Goal: Task Accomplishment & Management: Manage account settings

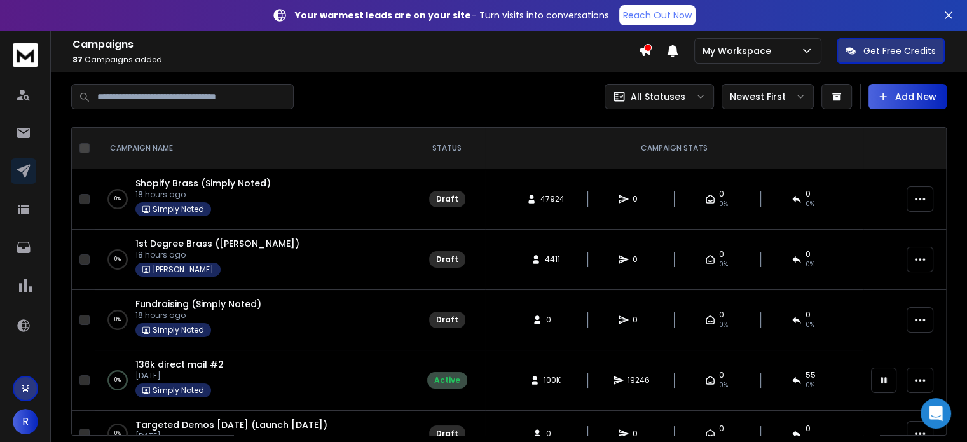
click at [961, 244] on div "Campaigns 37 Campaigns Added All Statuses Newest First Add New CAMPAIGN NAME ST…" at bounding box center [509, 259] width 916 height 377
click at [212, 301] on span "Fundraising (Simply Noted)" at bounding box center [198, 304] width 126 height 13
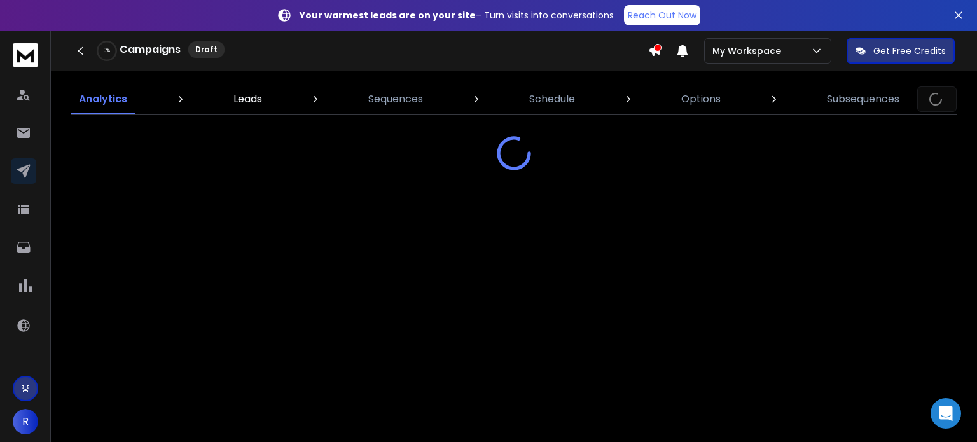
click at [266, 107] on link "Leads" at bounding box center [248, 99] width 44 height 31
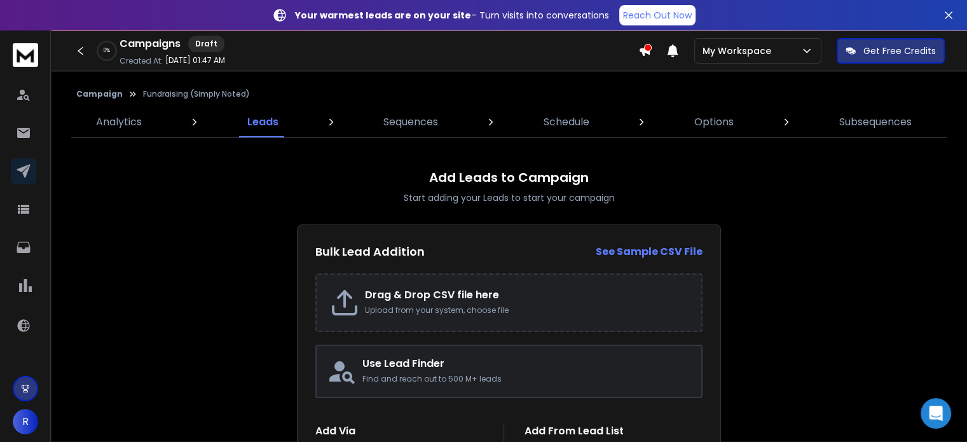
click at [429, 300] on h2 "Drag & Drop CSV file here" at bounding box center [527, 294] width 324 height 15
type input "**********"
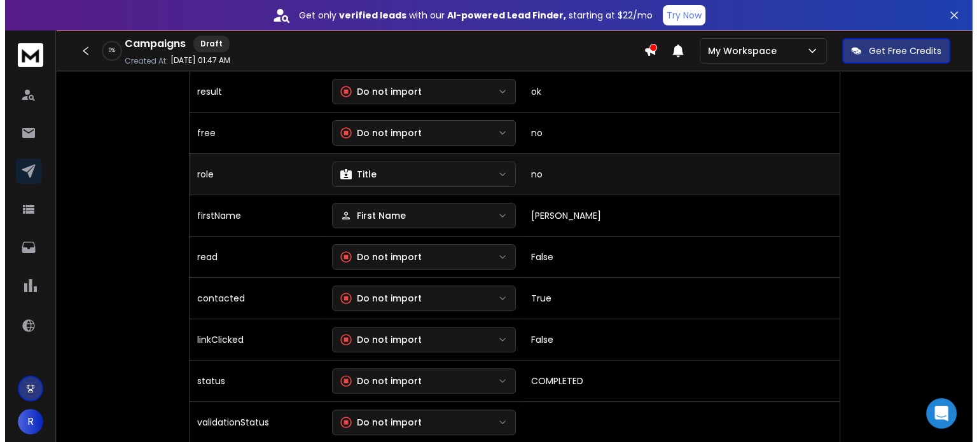
scroll to position [318, 0]
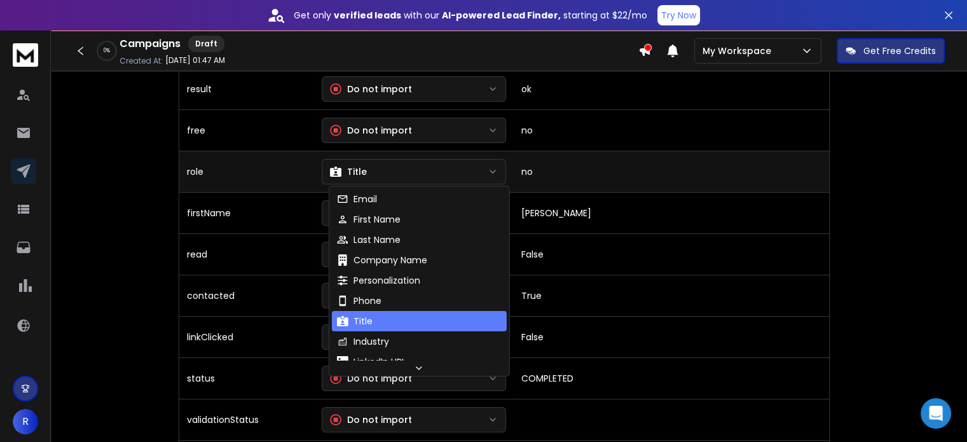
click at [432, 167] on button "Title" at bounding box center [414, 171] width 184 height 25
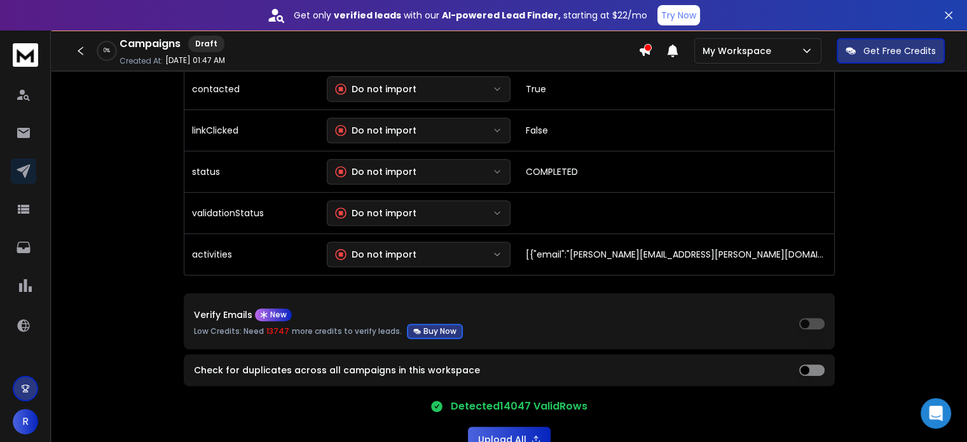
scroll to position [552, 0]
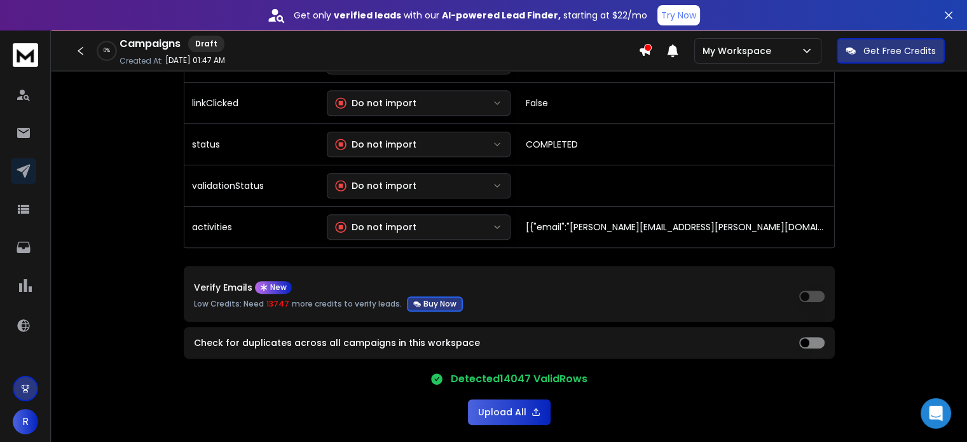
click at [502, 406] on button "Upload All" at bounding box center [509, 411] width 83 height 25
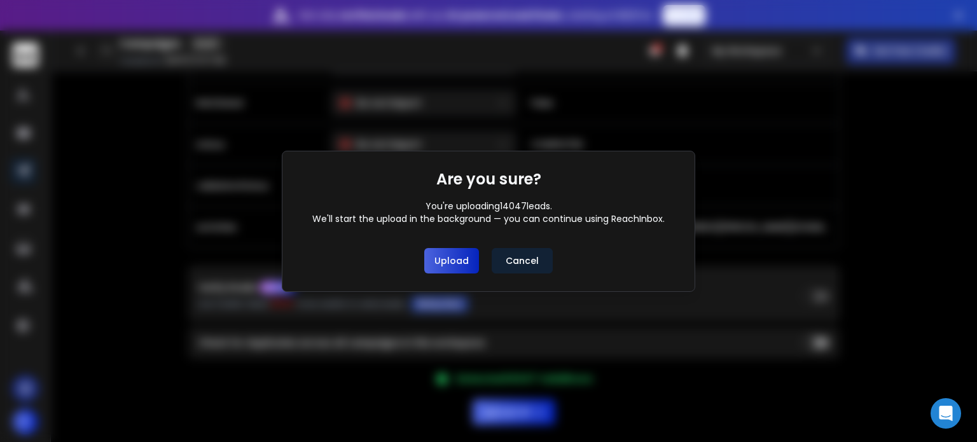
click at [456, 266] on button "Upload" at bounding box center [451, 260] width 55 height 25
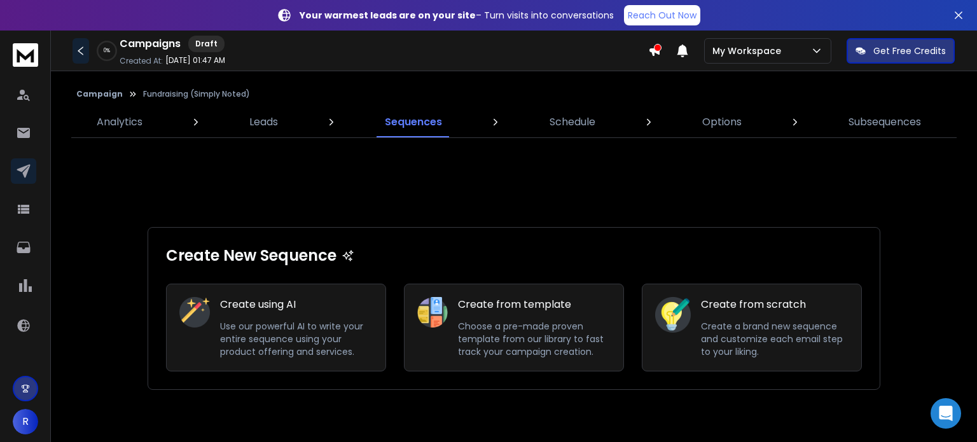
click at [81, 47] on icon at bounding box center [80, 50] width 11 height 11
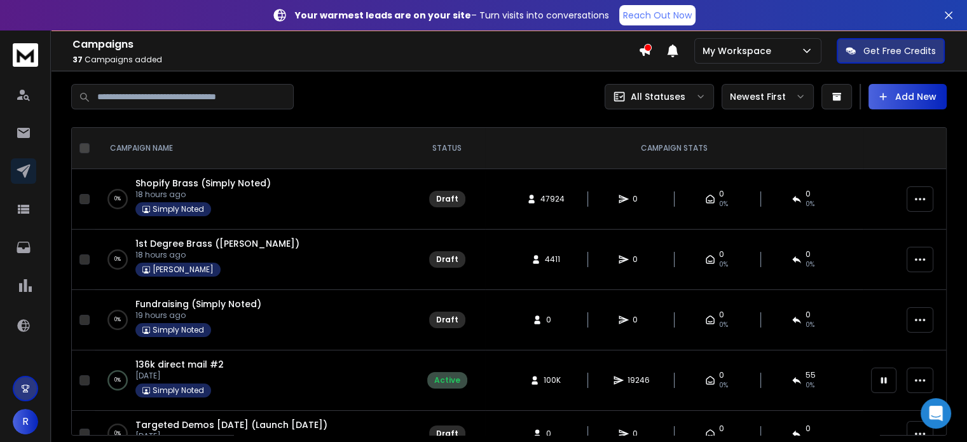
click at [228, 195] on p "18 hours ago" at bounding box center [202, 194] width 135 height 10
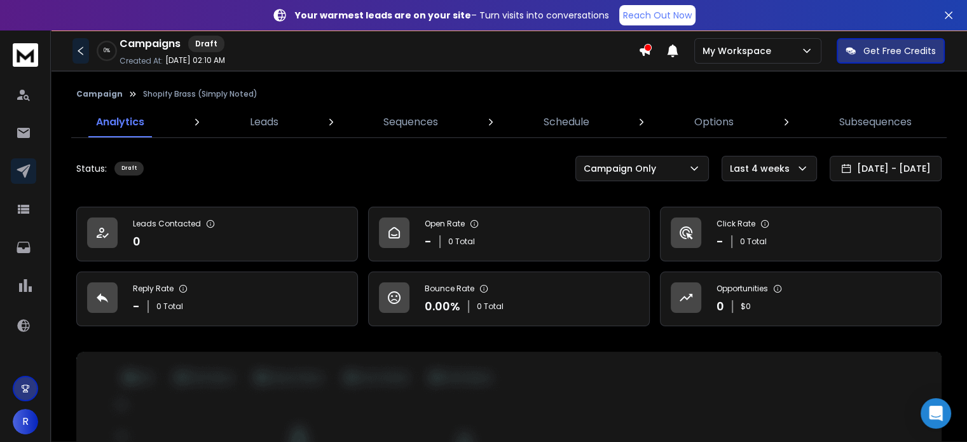
click at [79, 57] on button at bounding box center [80, 50] width 17 height 25
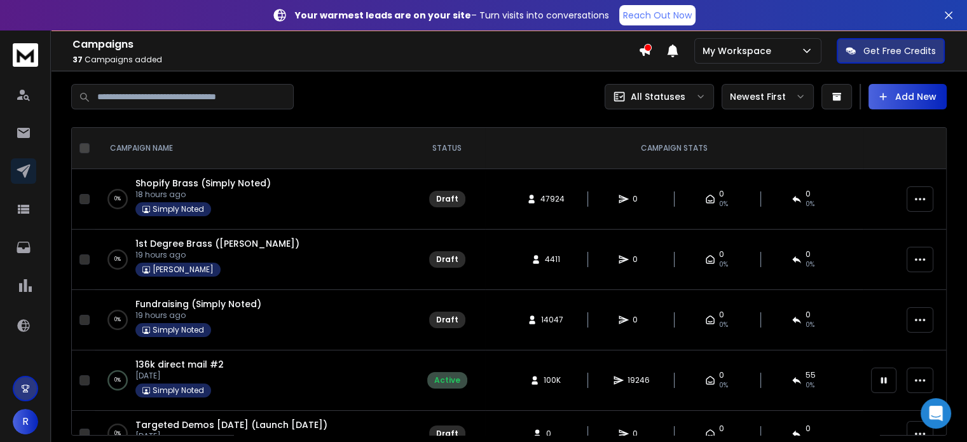
click at [239, 186] on span "Shopify Brass (Simply Noted)" at bounding box center [202, 183] width 135 height 13
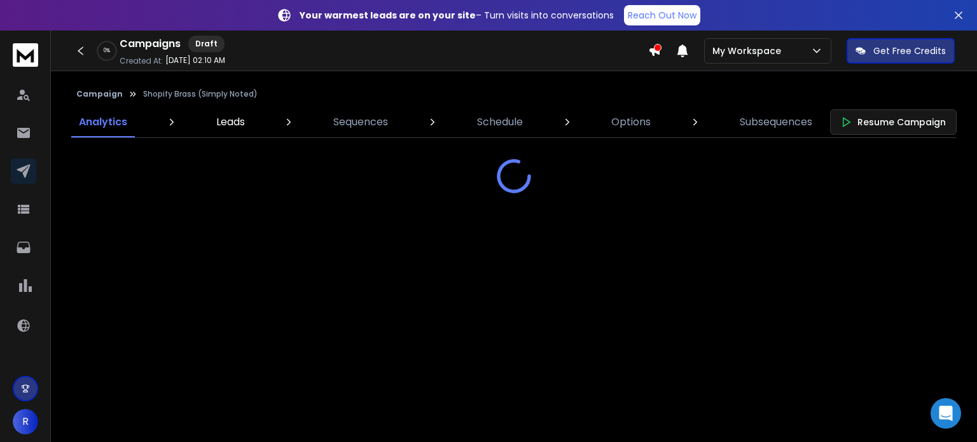
click at [216, 119] on p "Leads" at bounding box center [230, 121] width 29 height 15
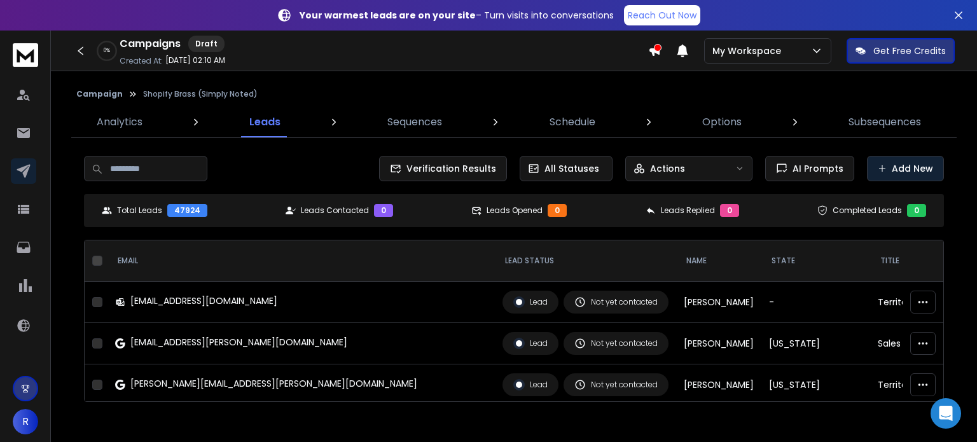
click at [900, 171] on button "Add New" at bounding box center [905, 168] width 77 height 25
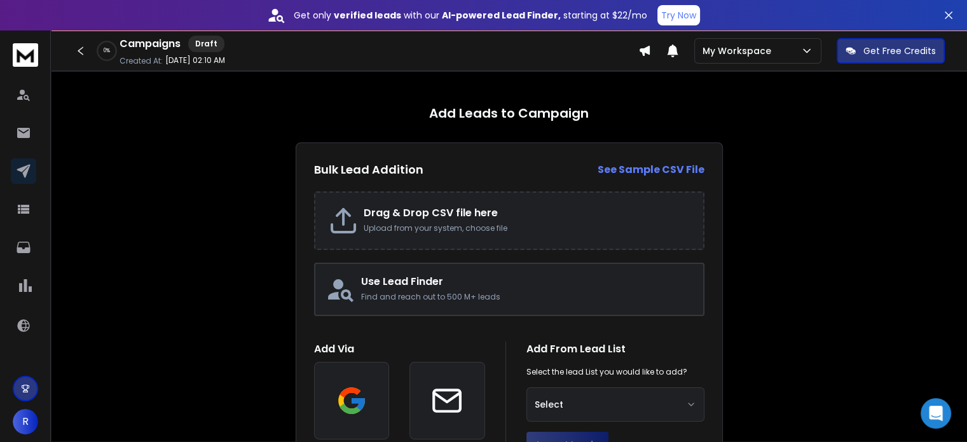
click at [525, 215] on h2 "Drag & Drop CSV file here" at bounding box center [527, 212] width 327 height 15
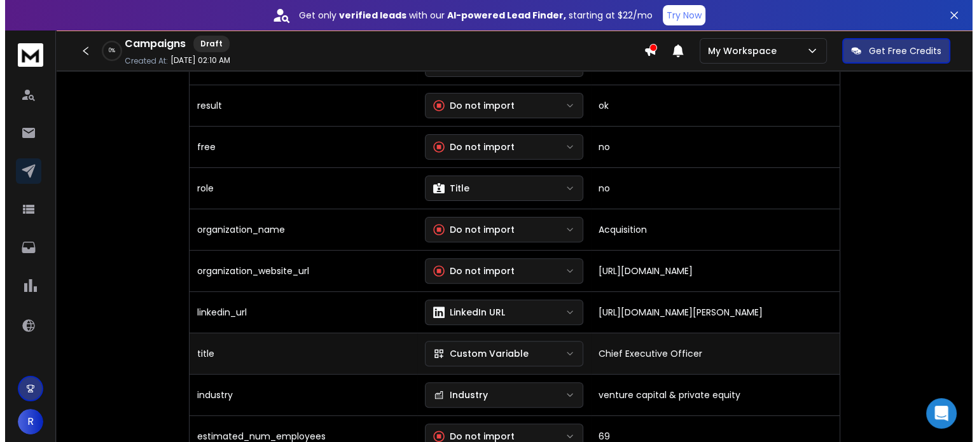
scroll to position [381, 0]
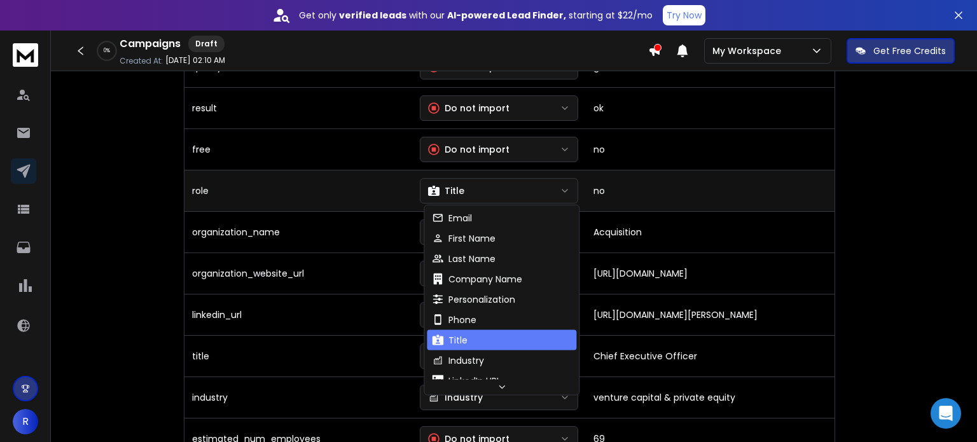
click at [484, 195] on button "Title" at bounding box center [499, 190] width 158 height 25
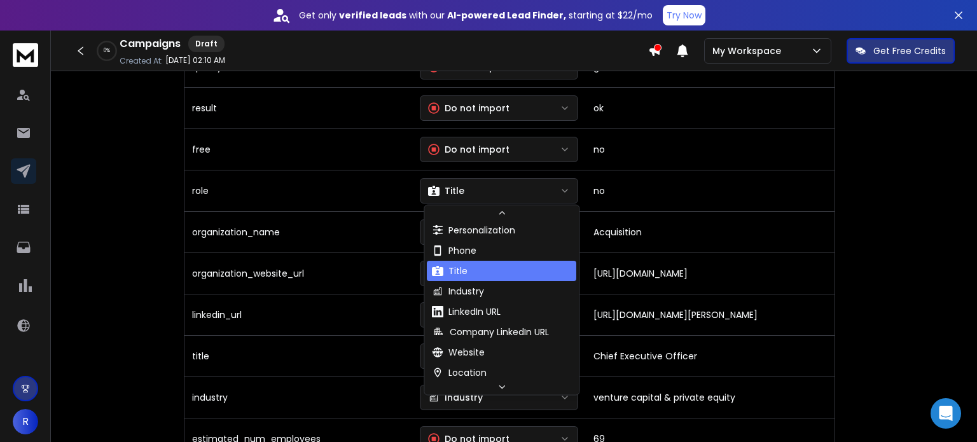
scroll to position [115, 0]
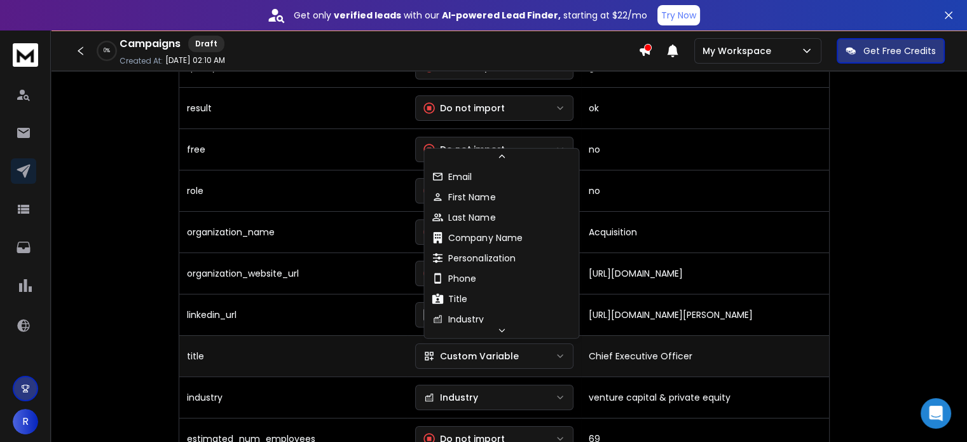
click at [476, 350] on div "Custom Variable" at bounding box center [470, 356] width 95 height 13
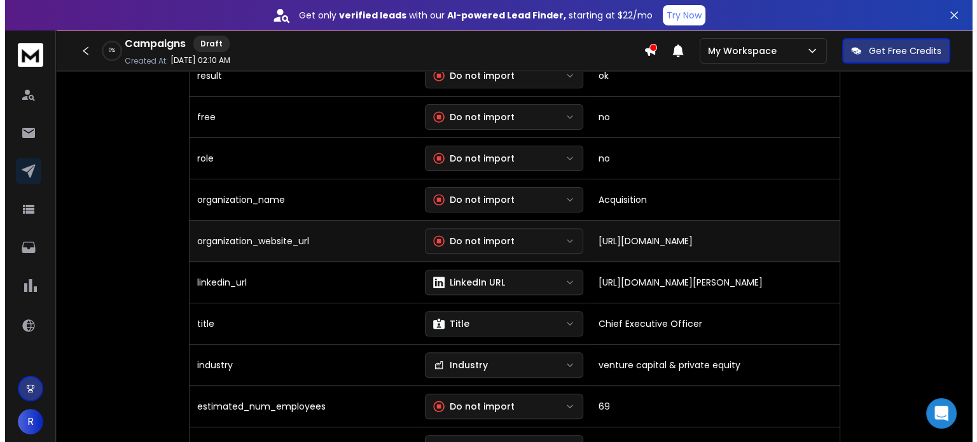
scroll to position [445, 0]
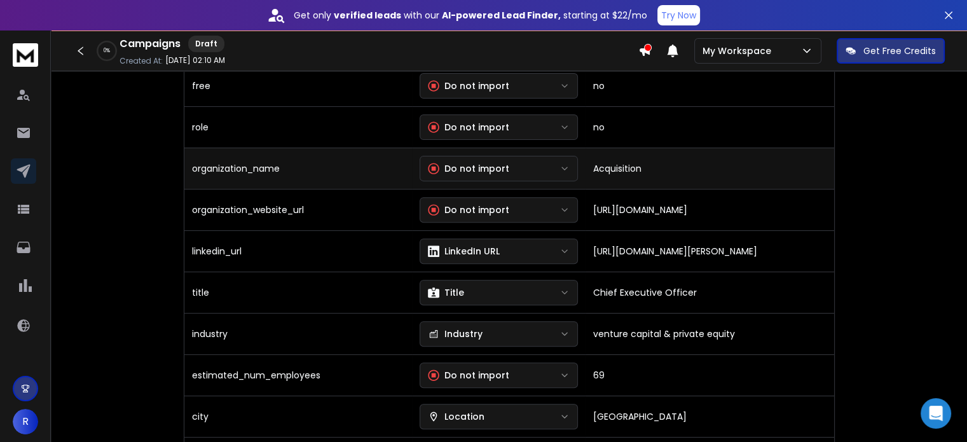
click at [503, 158] on button "Do not import" at bounding box center [499, 168] width 158 height 25
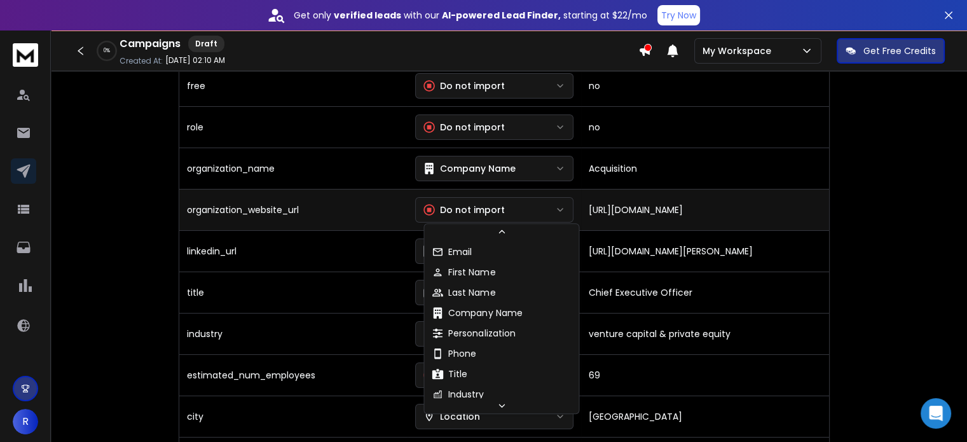
click at [519, 207] on button "Do not import" at bounding box center [494, 209] width 158 height 25
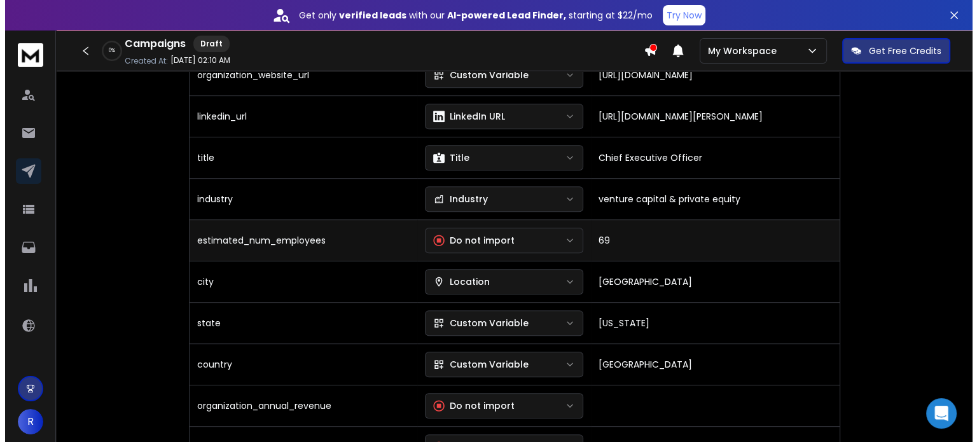
scroll to position [636, 0]
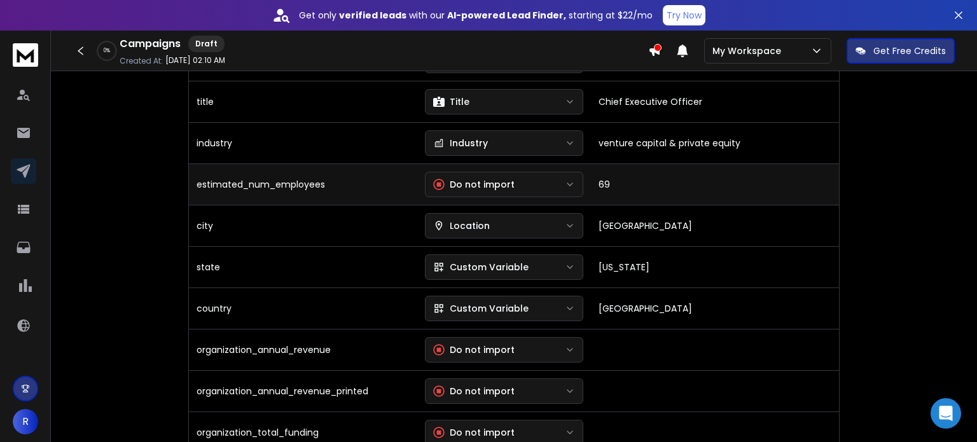
click at [504, 189] on button "Do not import" at bounding box center [504, 184] width 158 height 25
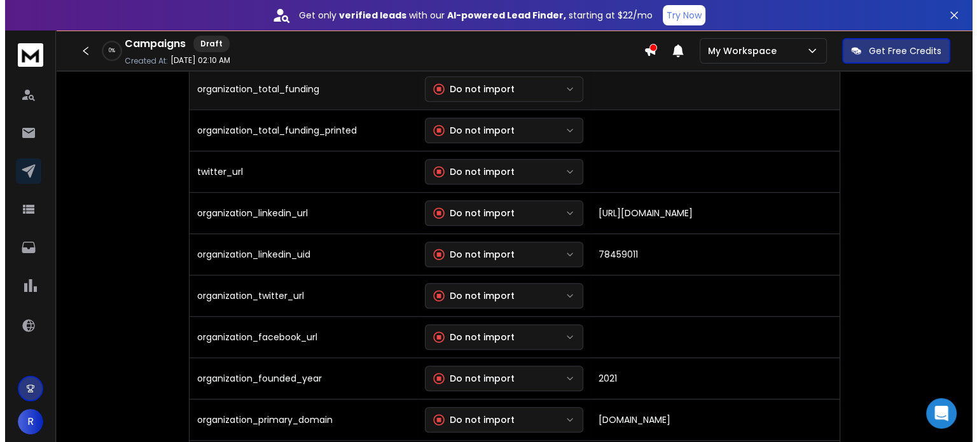
scroll to position [1081, 0]
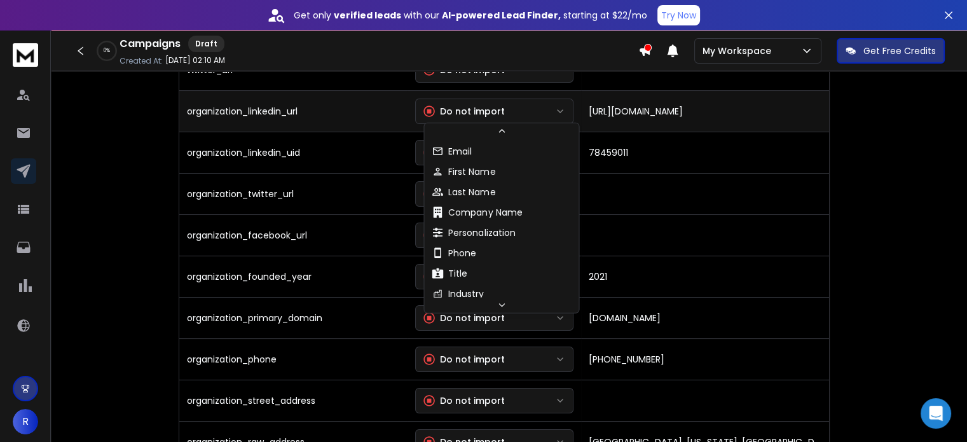
click at [483, 110] on div "Do not import" at bounding box center [463, 111] width 81 height 13
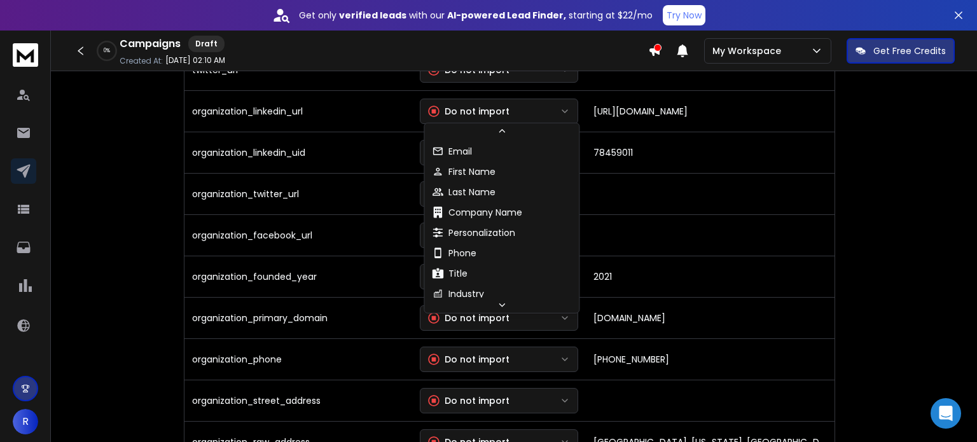
scroll to position [128, 0]
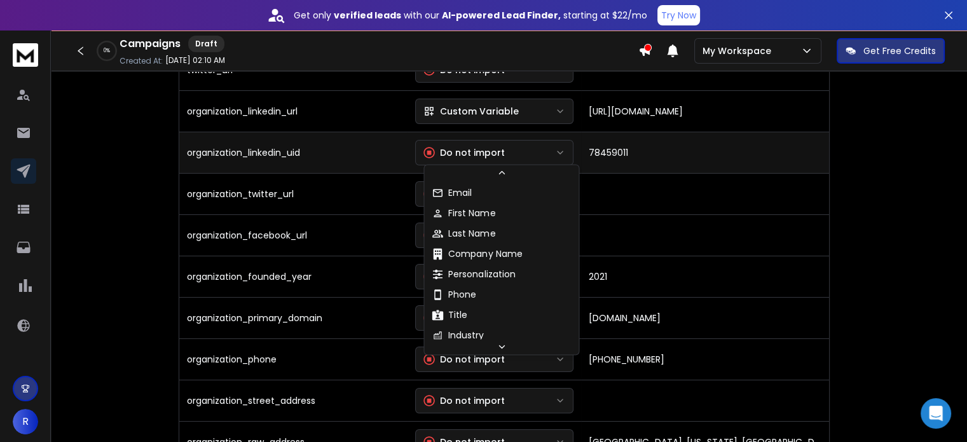
click at [495, 140] on button "Do not import" at bounding box center [494, 152] width 158 height 25
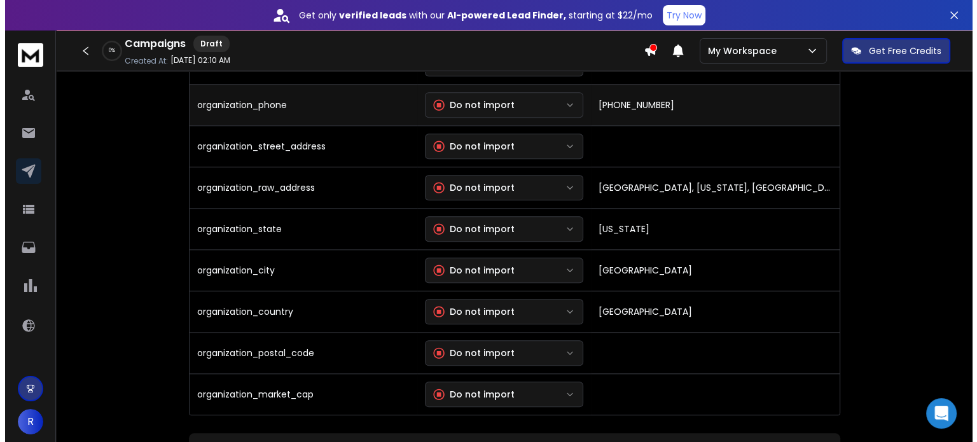
scroll to position [1272, 0]
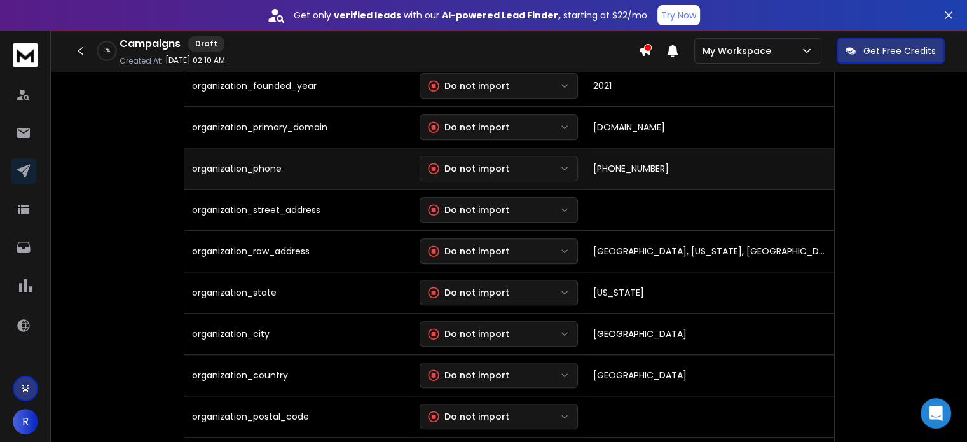
click at [491, 114] on button "Do not import" at bounding box center [499, 126] width 158 height 25
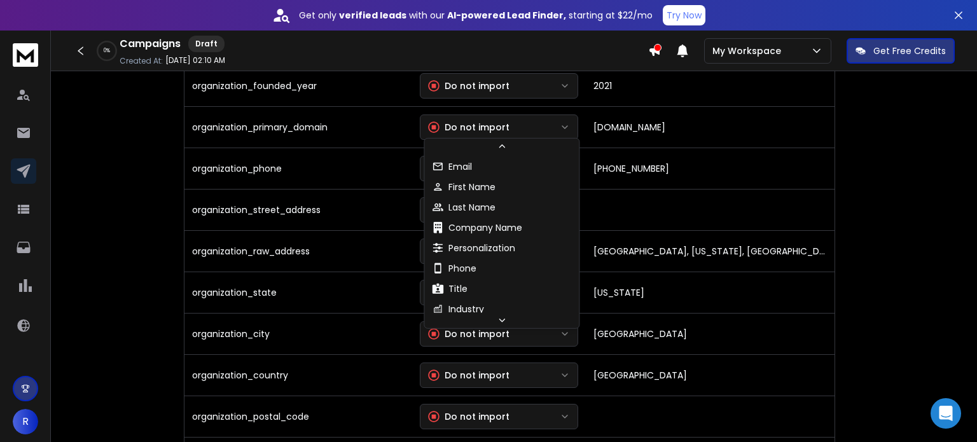
scroll to position [128, 0]
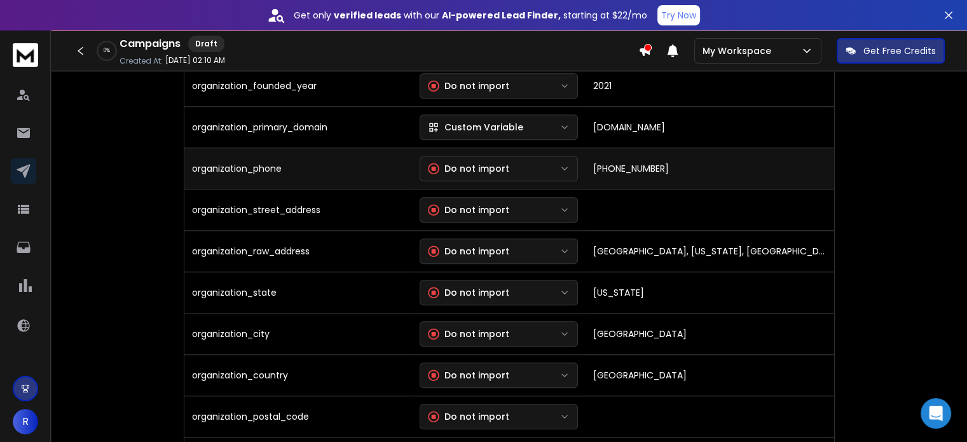
click at [514, 167] on button "Do not import" at bounding box center [499, 168] width 158 height 25
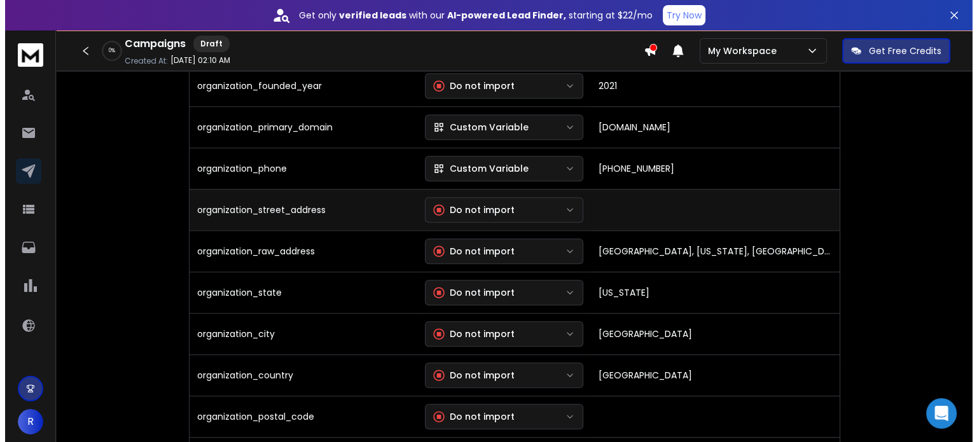
scroll to position [1335, 0]
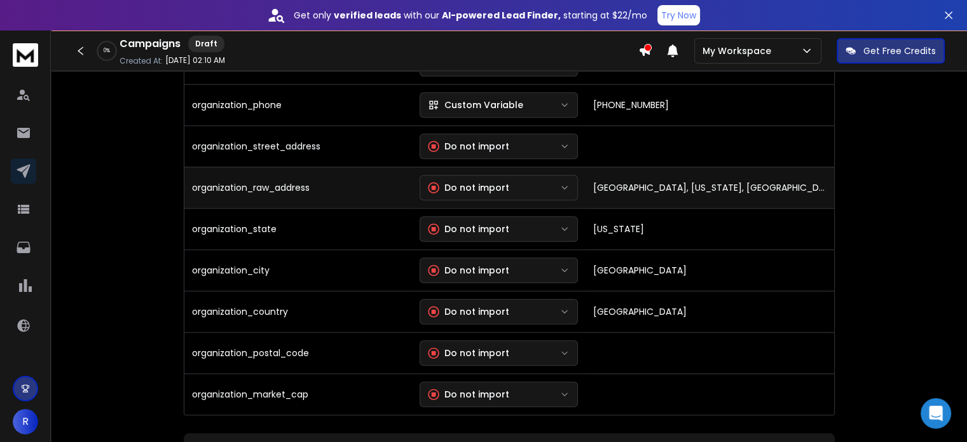
click at [534, 180] on button "Do not import" at bounding box center [499, 187] width 158 height 25
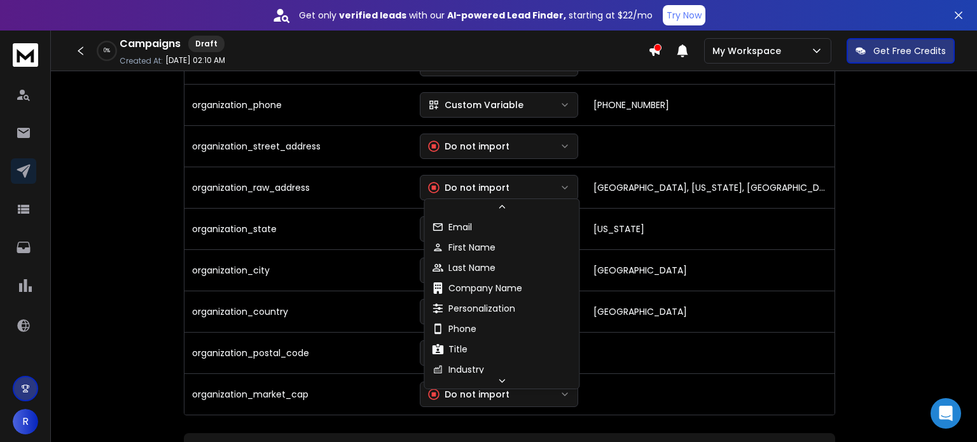
scroll to position [128, 0]
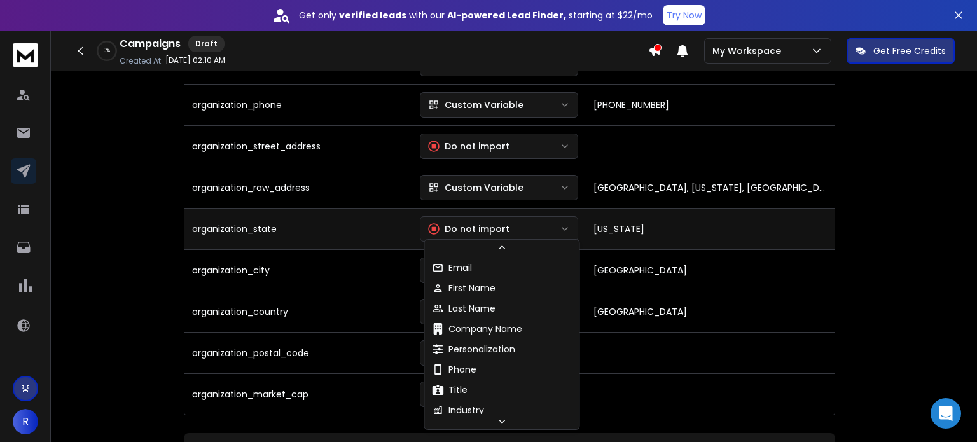
click at [494, 223] on div "Do not import" at bounding box center [468, 229] width 81 height 13
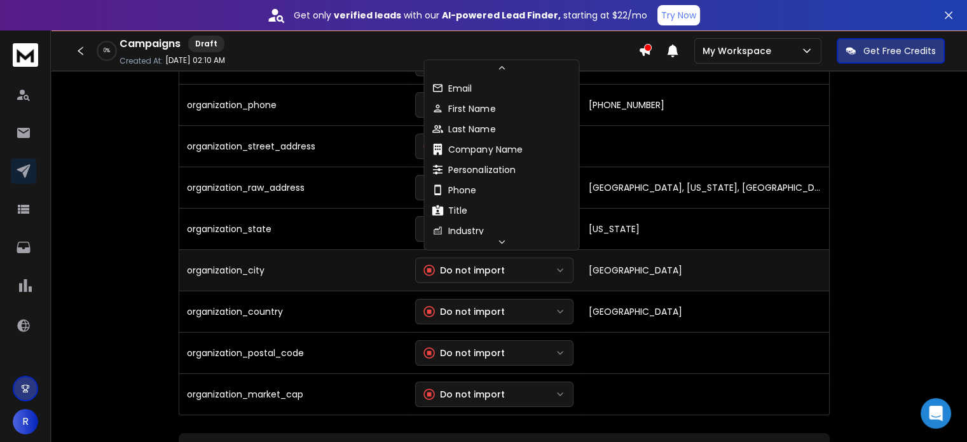
click at [509, 275] on button "Do not import" at bounding box center [494, 270] width 158 height 25
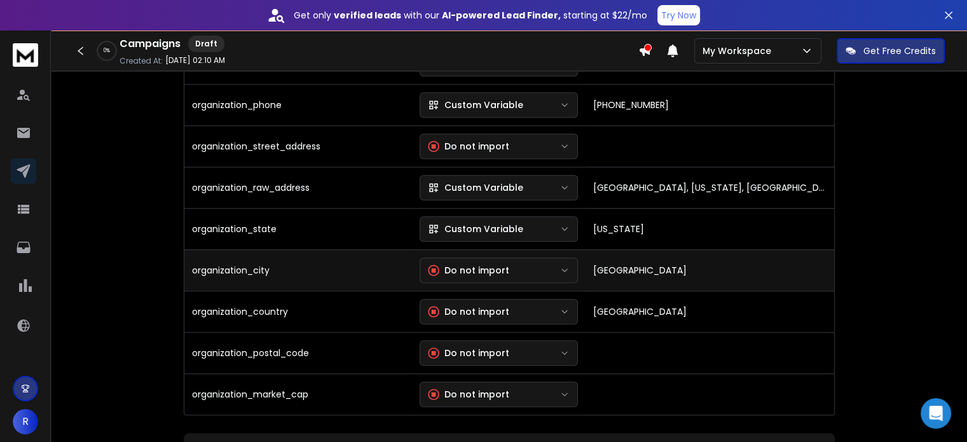
click at [513, 282] on td "Do not import" at bounding box center [499, 269] width 174 height 41
click at [511, 270] on button "Do not import" at bounding box center [499, 270] width 158 height 25
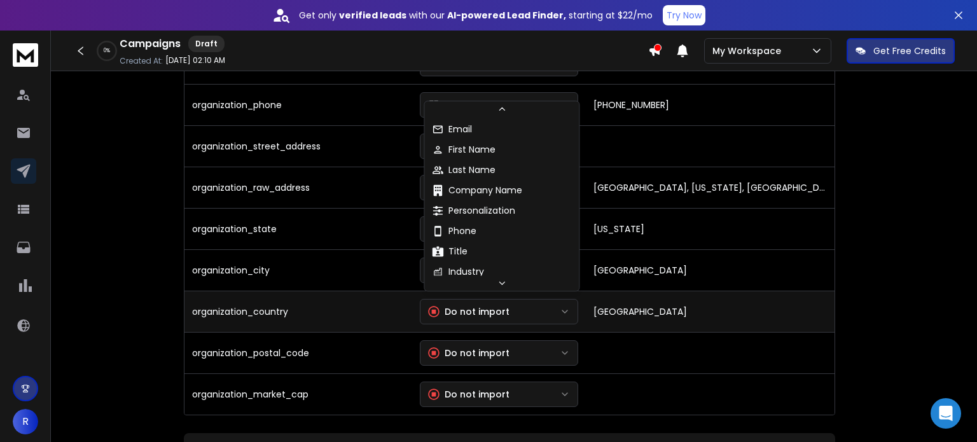
click at [512, 308] on button "Do not import" at bounding box center [499, 311] width 158 height 25
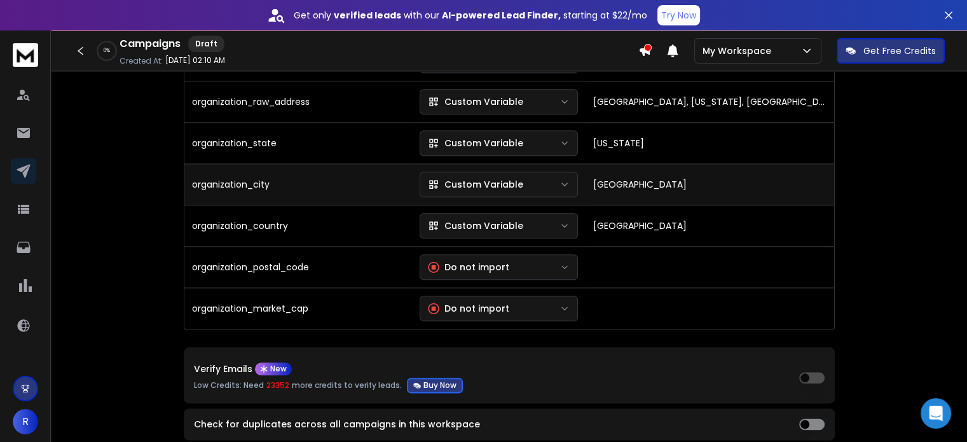
scroll to position [1500, 0]
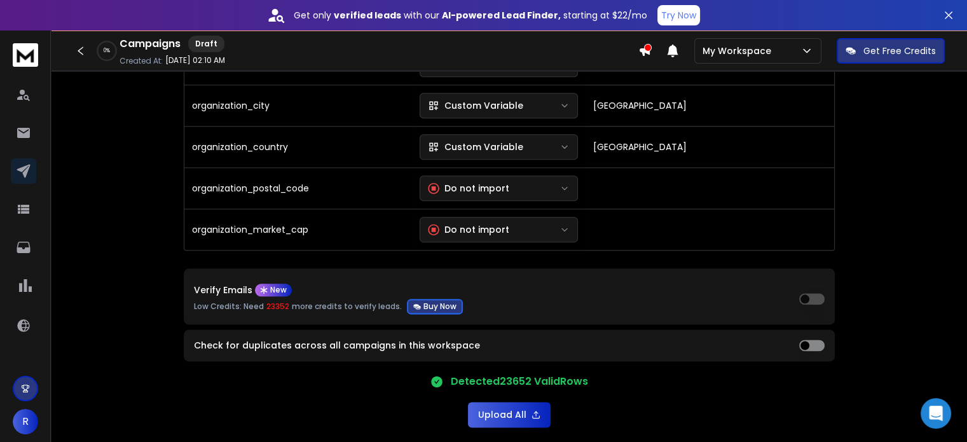
click at [521, 407] on button "Upload All" at bounding box center [509, 414] width 83 height 25
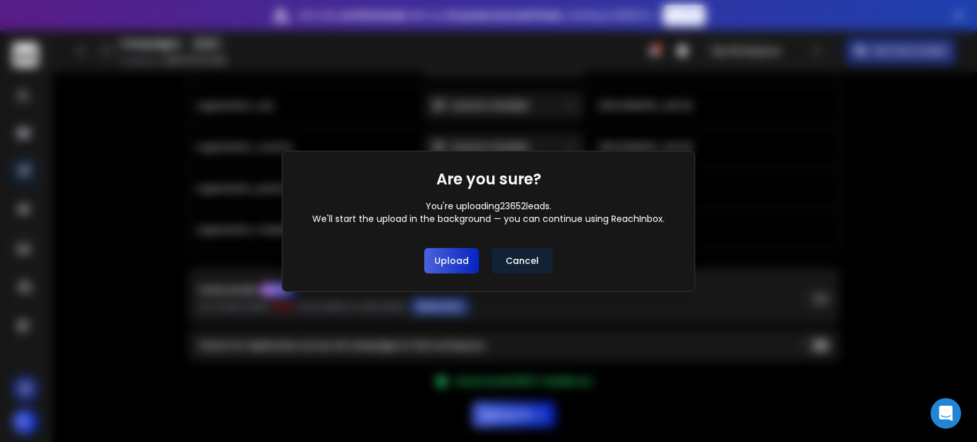
click at [436, 261] on button "Upload" at bounding box center [451, 260] width 55 height 25
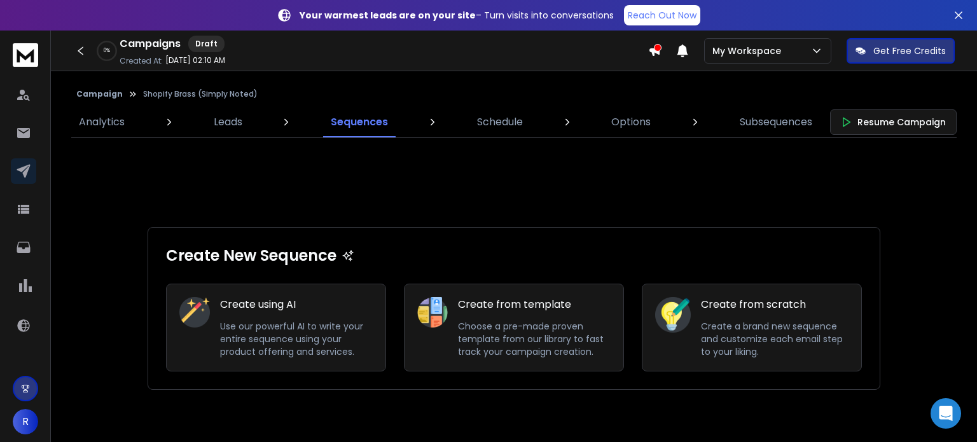
click at [237, 139] on div "Campaign Shopify Brass (Simply Noted) Analytics Leads Sequences Schedule Option…" at bounding box center [513, 239] width 885 height 311
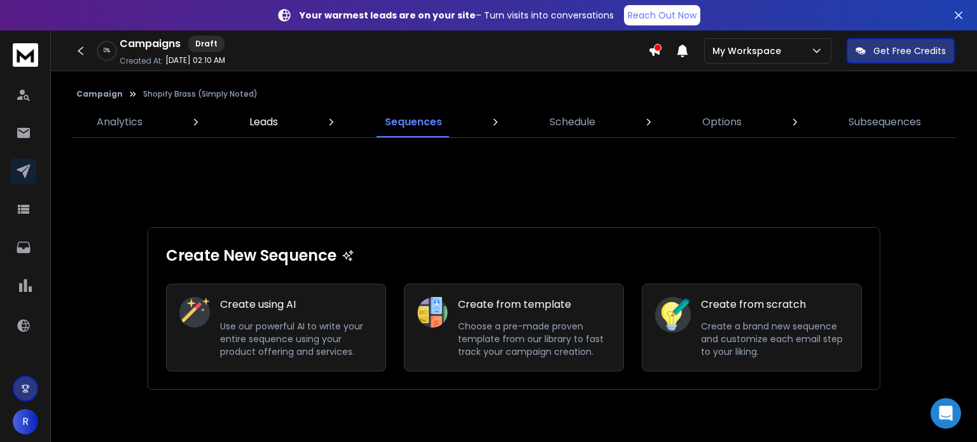
click at [281, 112] on link "Leads" at bounding box center [264, 122] width 44 height 31
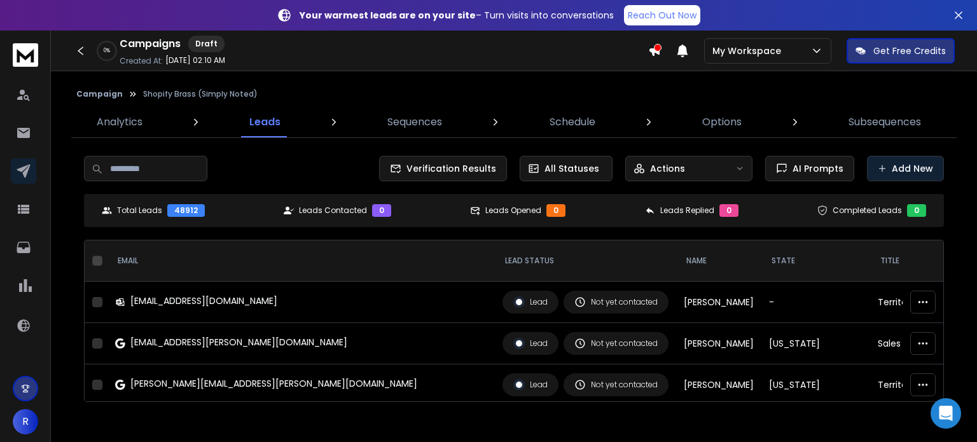
click at [888, 173] on button "Add New" at bounding box center [905, 168] width 77 height 25
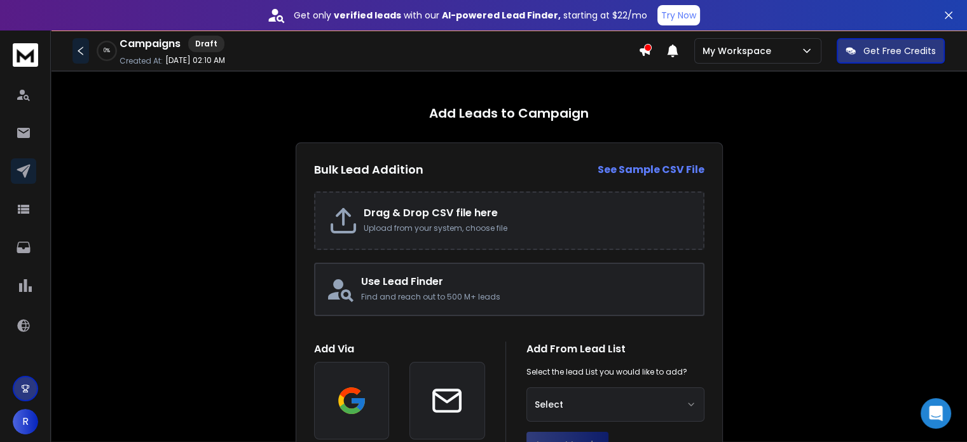
click at [76, 53] on icon at bounding box center [80, 50] width 11 height 11
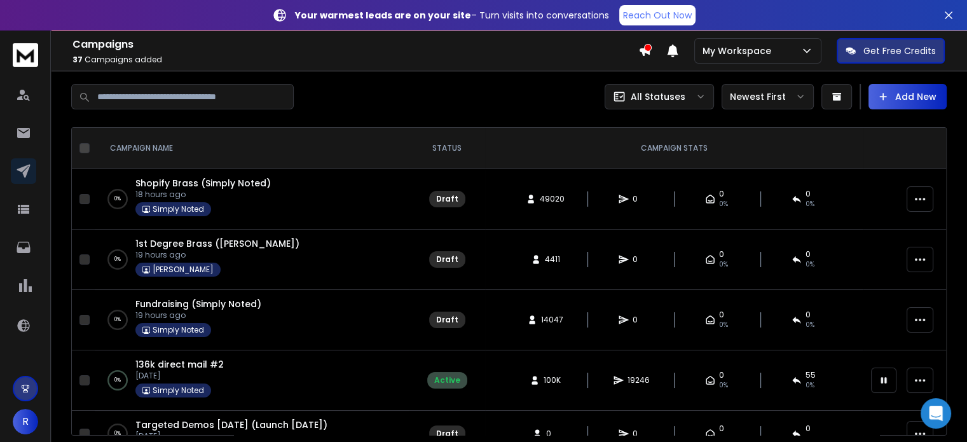
click at [171, 186] on span "Shopify Brass (Simply Noted)" at bounding box center [202, 183] width 135 height 13
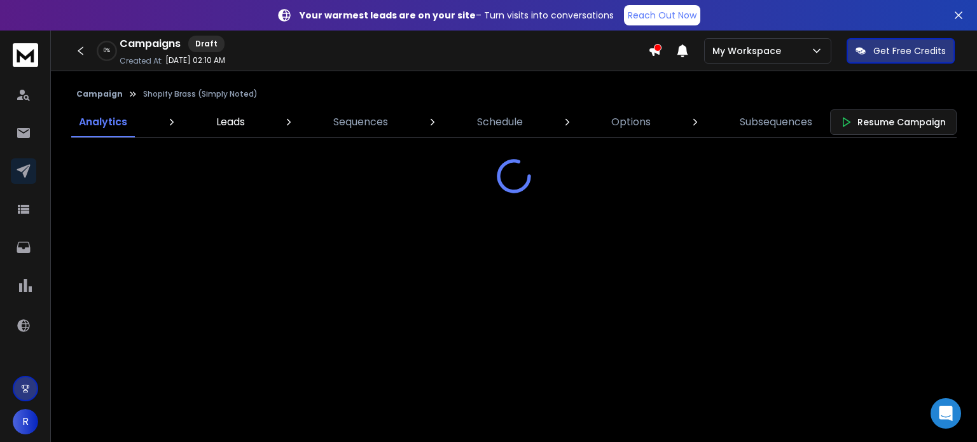
click at [233, 111] on link "Leads" at bounding box center [231, 122] width 44 height 31
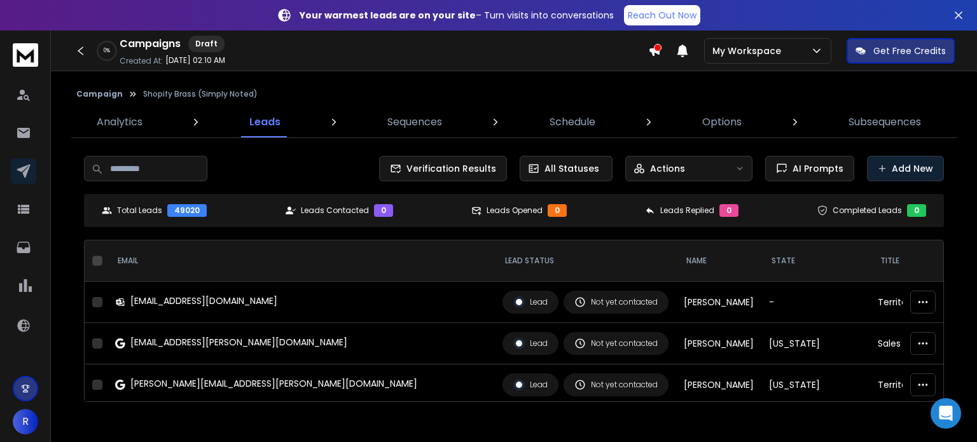
click at [912, 170] on button "Add New" at bounding box center [905, 168] width 77 height 25
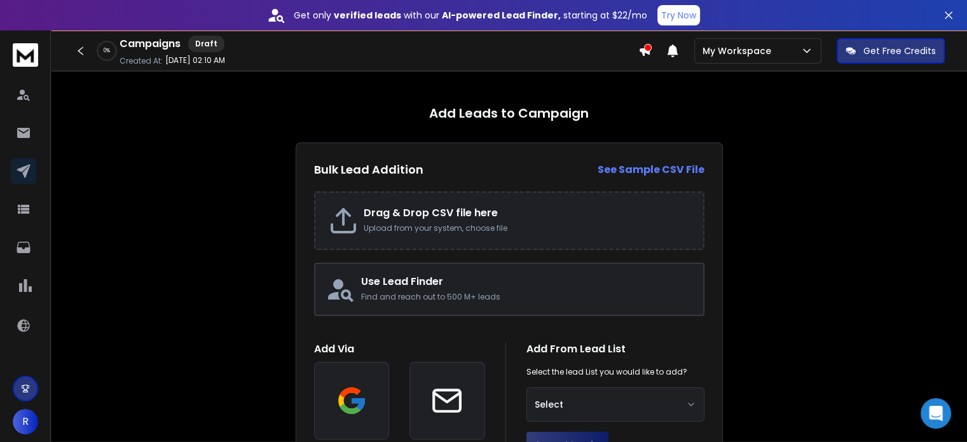
click at [494, 221] on div "Drag & Drop CSV file here Upload from your system, choose file" at bounding box center [527, 220] width 327 height 31
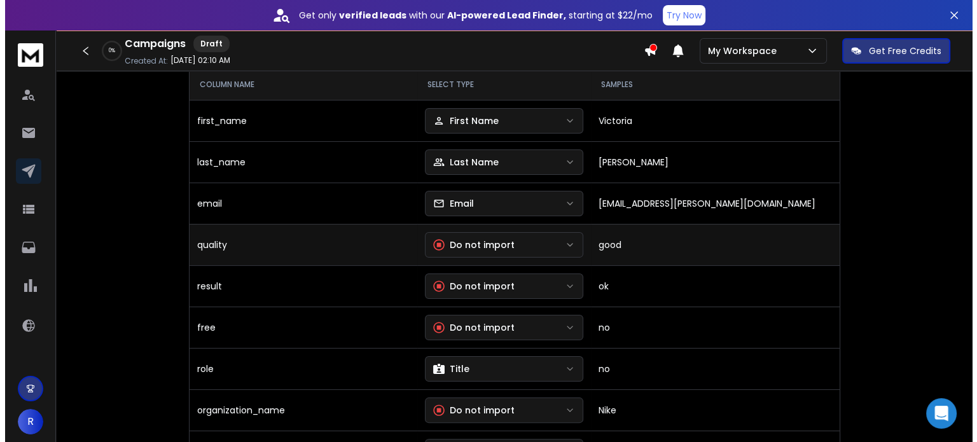
scroll to position [318, 0]
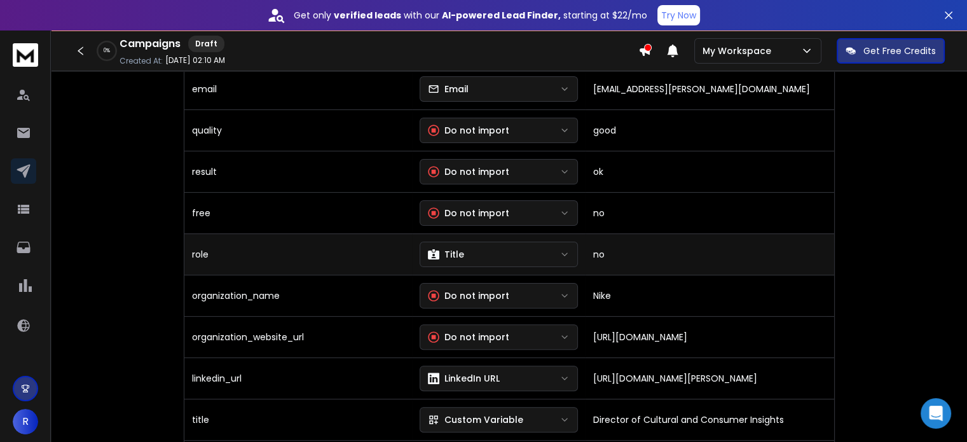
click at [523, 265] on td "Title" at bounding box center [499, 253] width 174 height 41
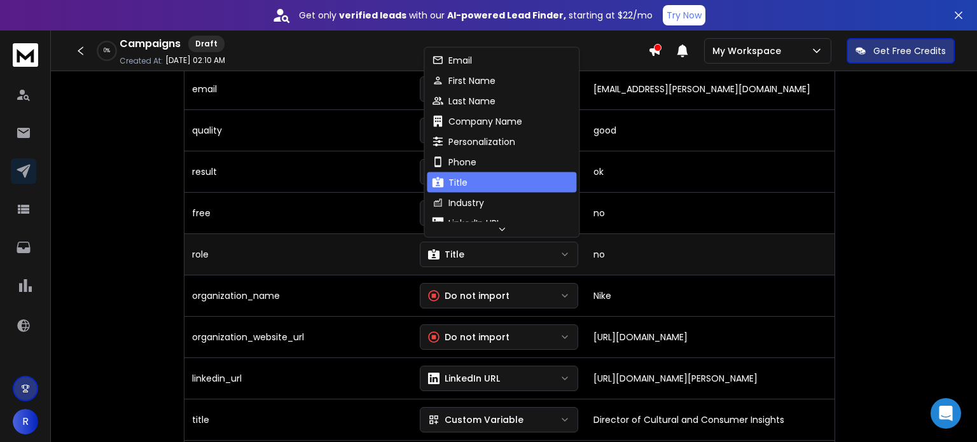
click at [503, 258] on button "Title" at bounding box center [499, 254] width 158 height 25
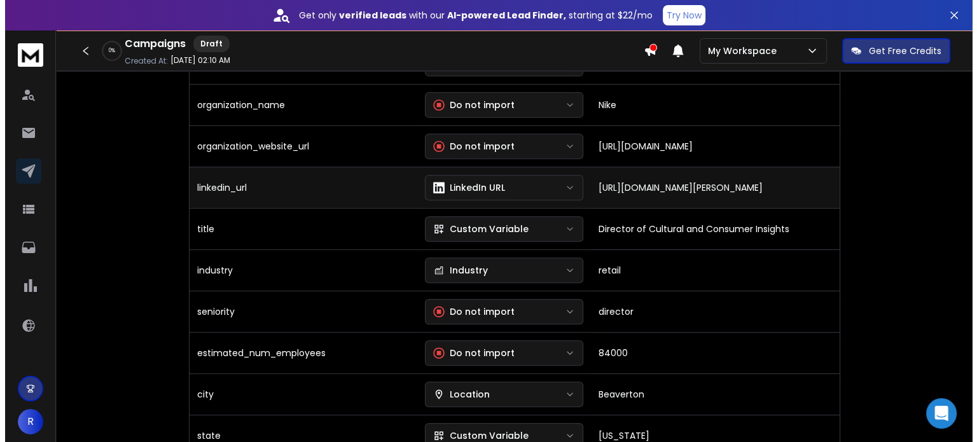
scroll to position [381, 0]
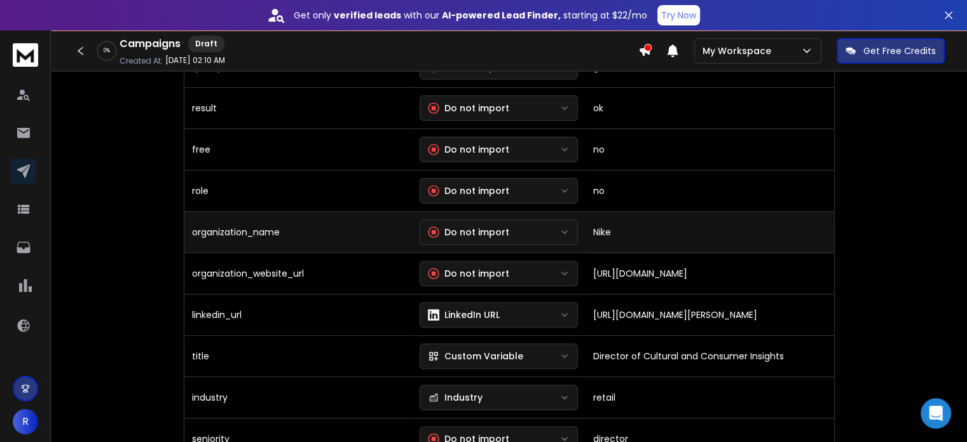
click at [498, 228] on div "Do not import" at bounding box center [468, 232] width 81 height 13
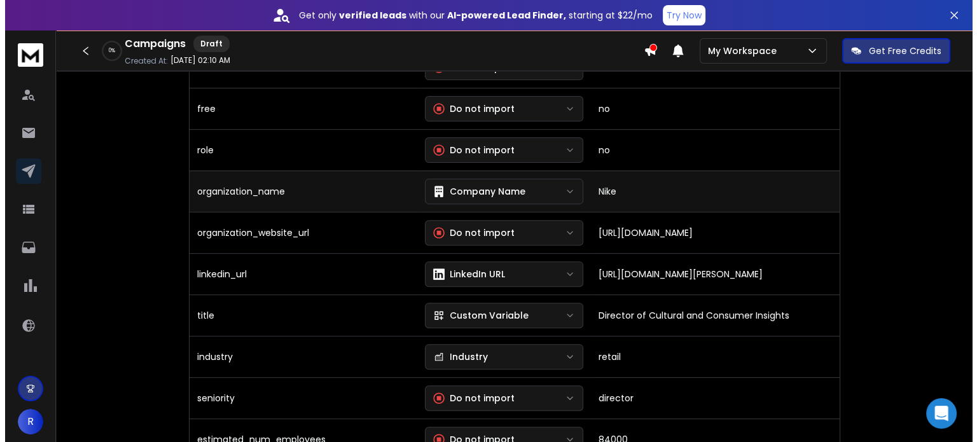
scroll to position [445, 0]
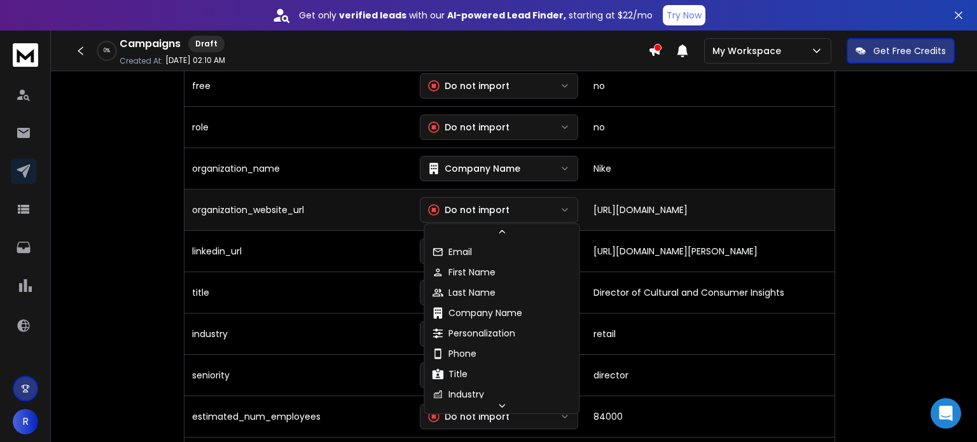
click at [478, 209] on div "Do not import" at bounding box center [468, 209] width 81 height 13
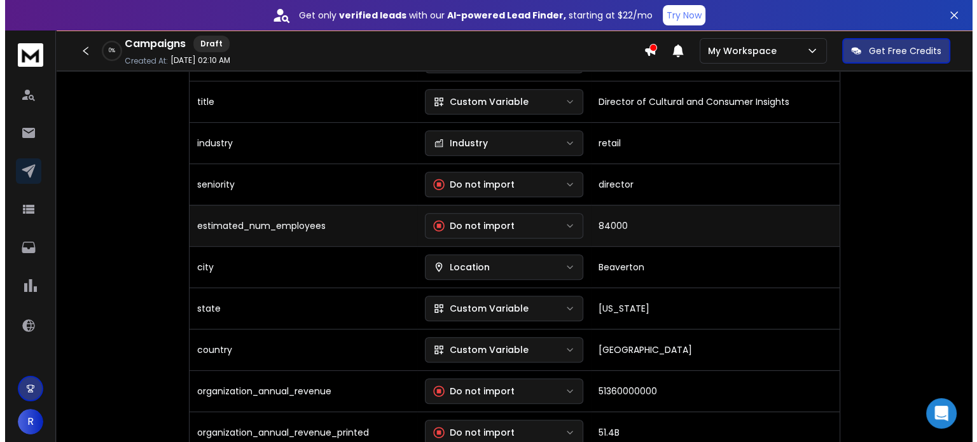
scroll to position [699, 0]
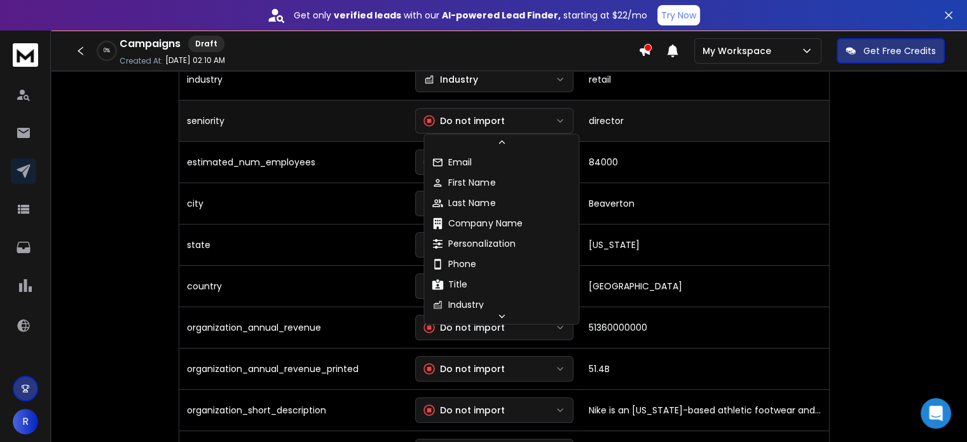
click at [484, 114] on div "Do not import" at bounding box center [463, 120] width 81 height 13
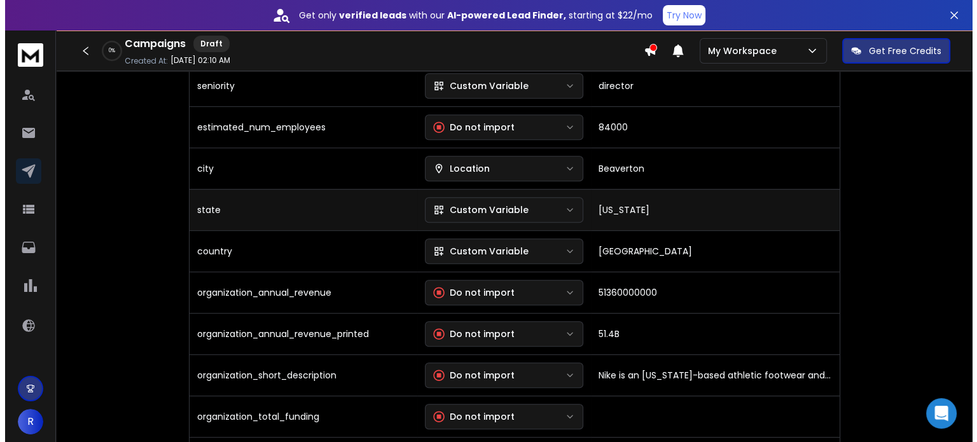
scroll to position [763, 0]
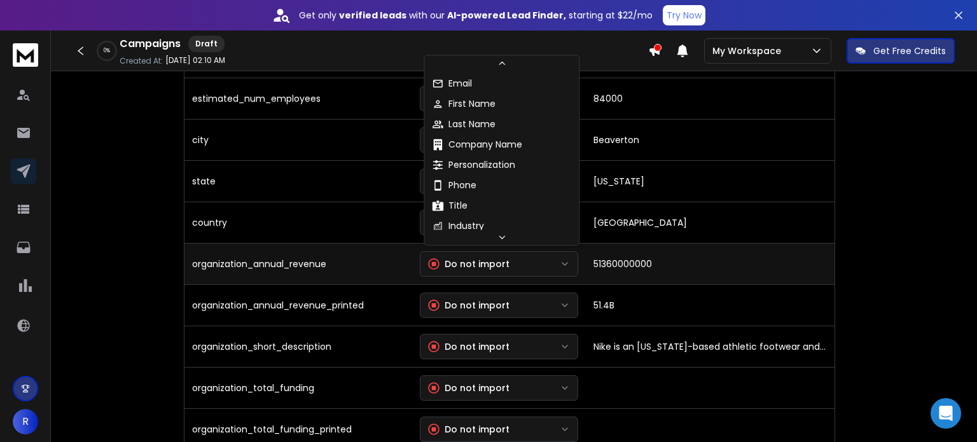
click at [529, 263] on button "Do not import" at bounding box center [499, 263] width 158 height 25
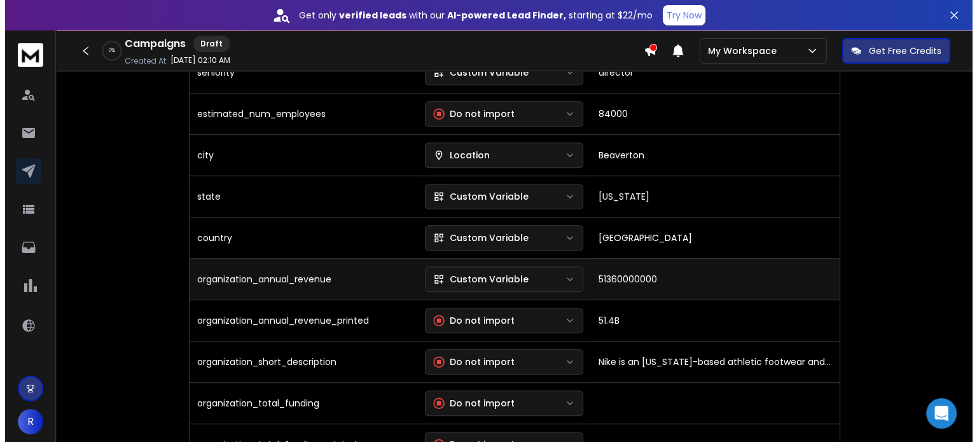
scroll to position [699, 0]
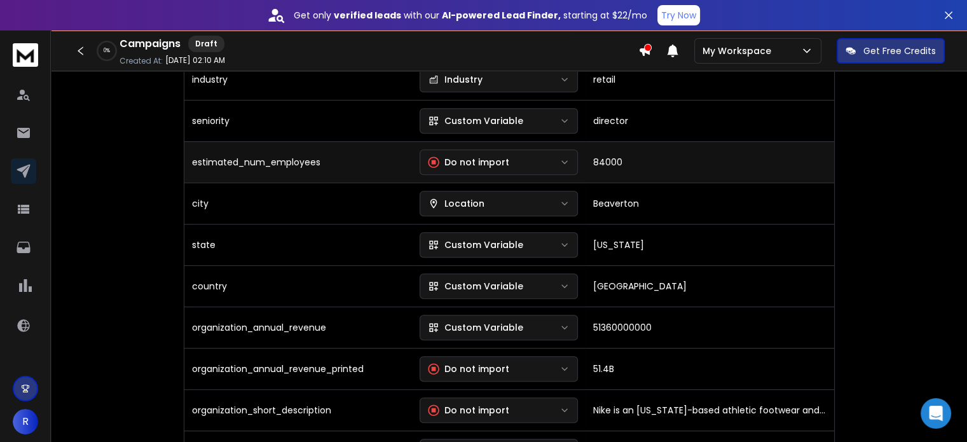
click at [501, 160] on div "Do not import" at bounding box center [468, 162] width 81 height 13
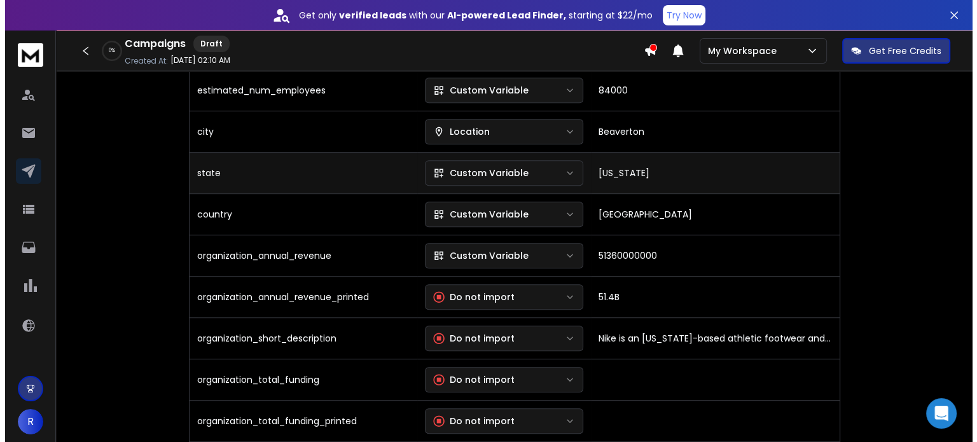
scroll to position [827, 0]
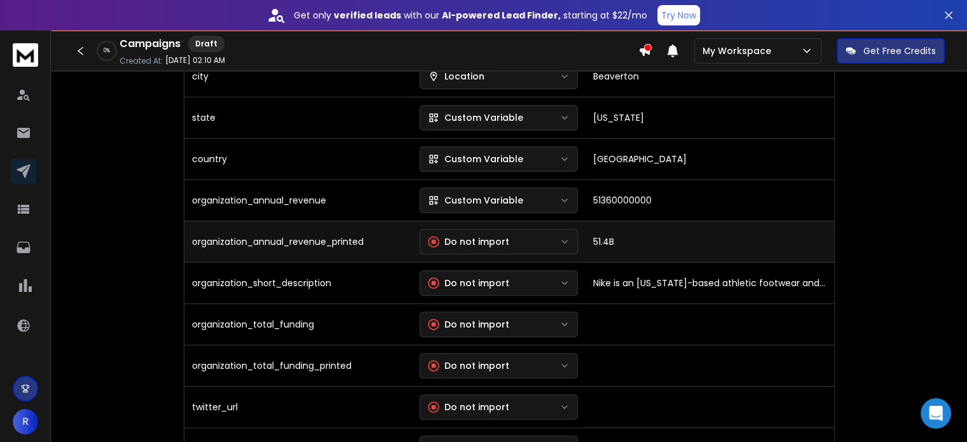
click at [519, 225] on td "Do not import" at bounding box center [499, 241] width 174 height 41
click at [518, 244] on button "Do not import" at bounding box center [499, 241] width 158 height 25
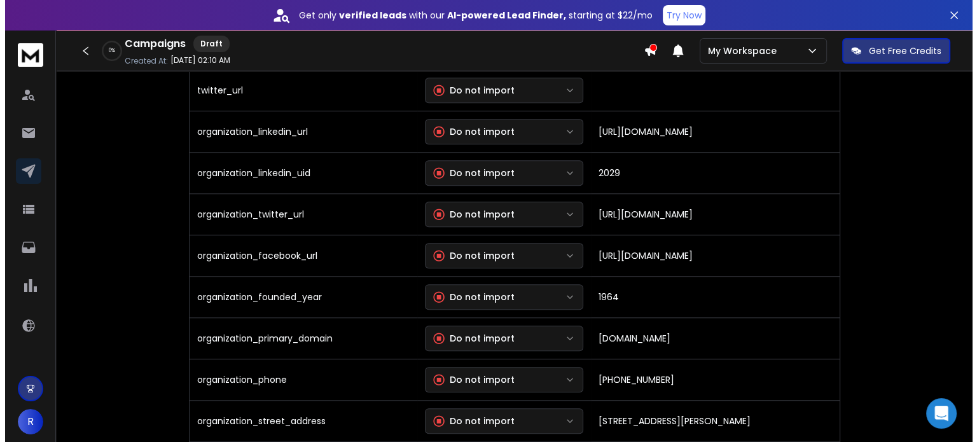
scroll to position [1144, 0]
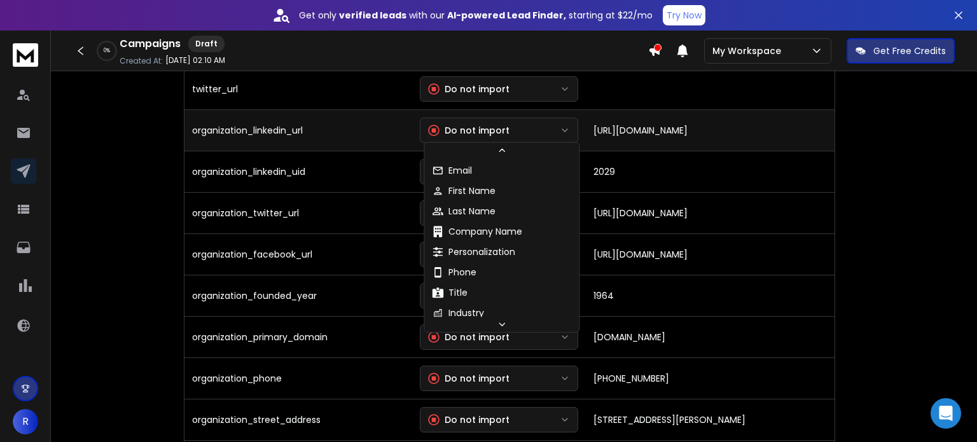
click at [514, 127] on button "Do not import" at bounding box center [499, 130] width 158 height 25
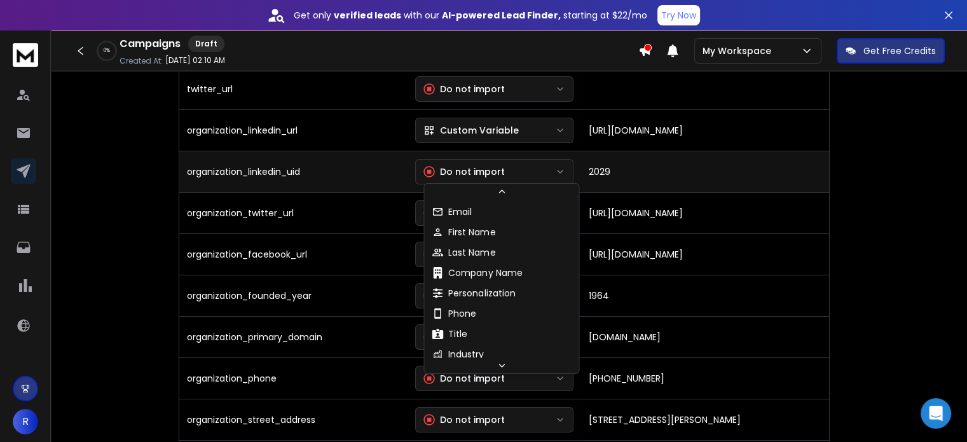
click at [476, 170] on div "Do not import" at bounding box center [463, 171] width 81 height 13
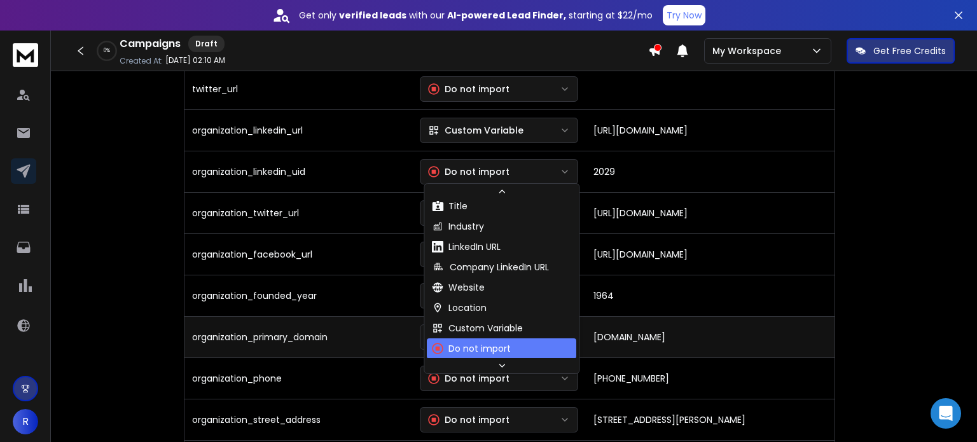
drag, startPoint x: 499, startPoint y: 328, endPoint x: 501, endPoint y: 312, distance: 16.6
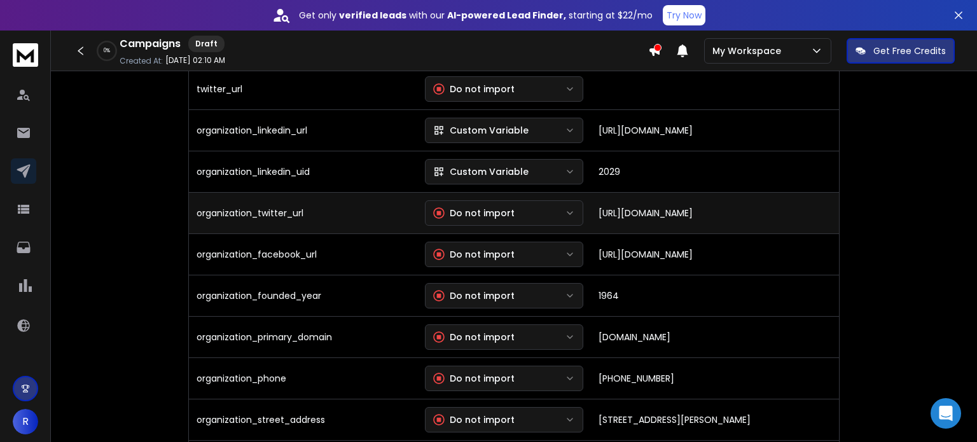
click at [497, 210] on div "Do not import" at bounding box center [473, 213] width 81 height 13
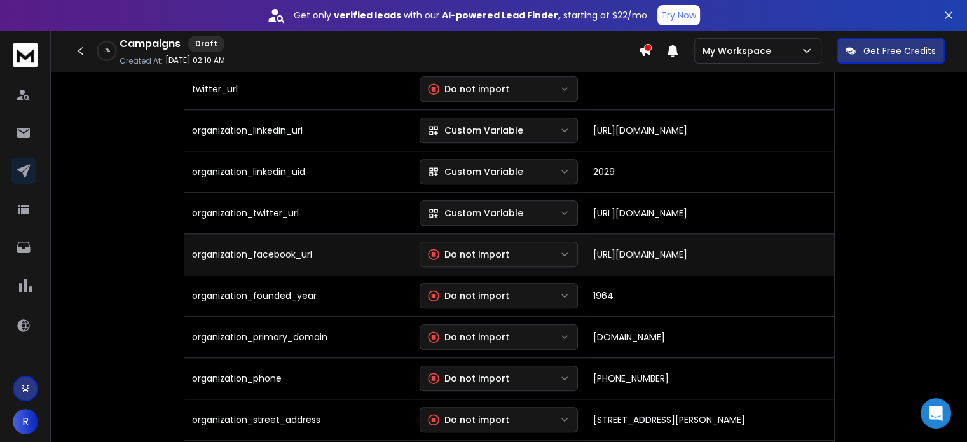
click at [521, 249] on button "Do not import" at bounding box center [499, 254] width 158 height 25
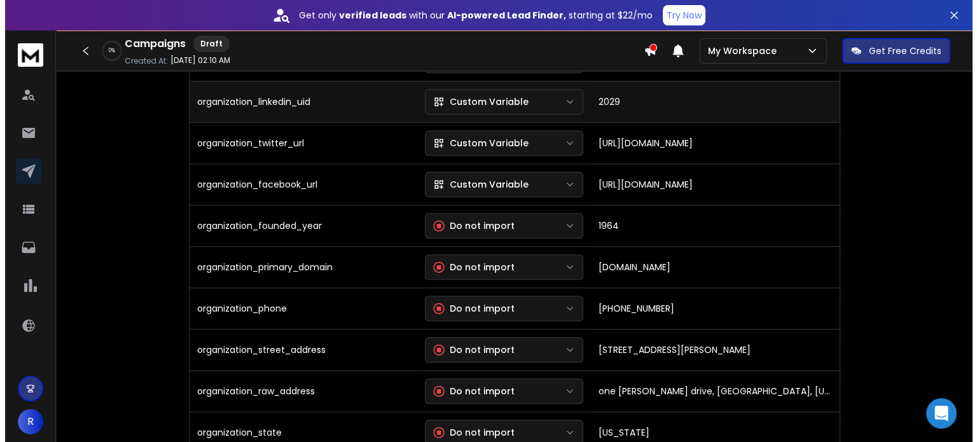
scroll to position [1335, 0]
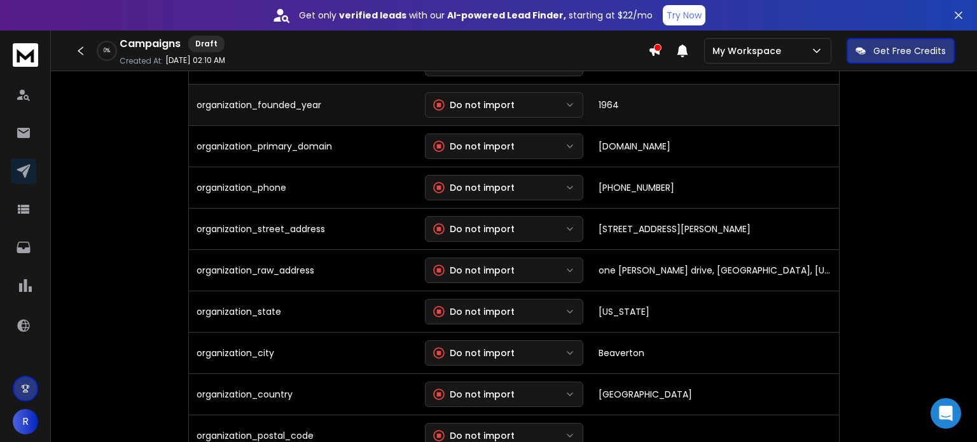
click at [514, 106] on button "Do not import" at bounding box center [504, 104] width 158 height 25
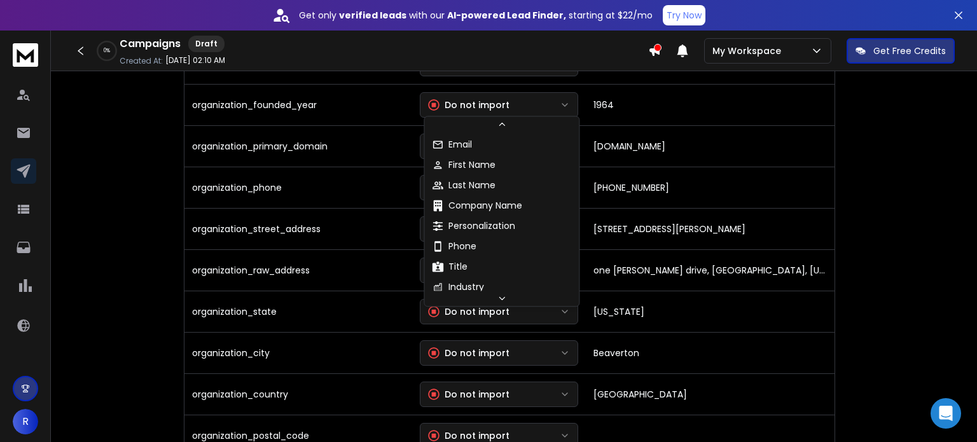
scroll to position [128, 0]
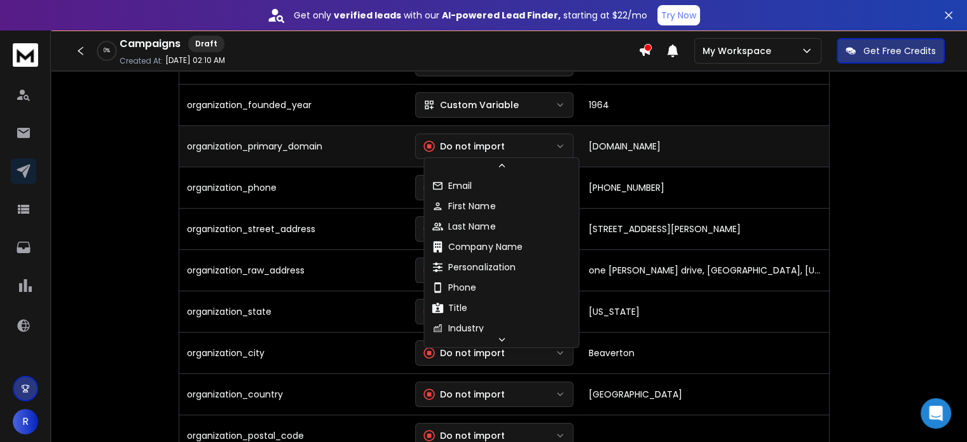
click at [518, 142] on button "Do not import" at bounding box center [494, 146] width 158 height 25
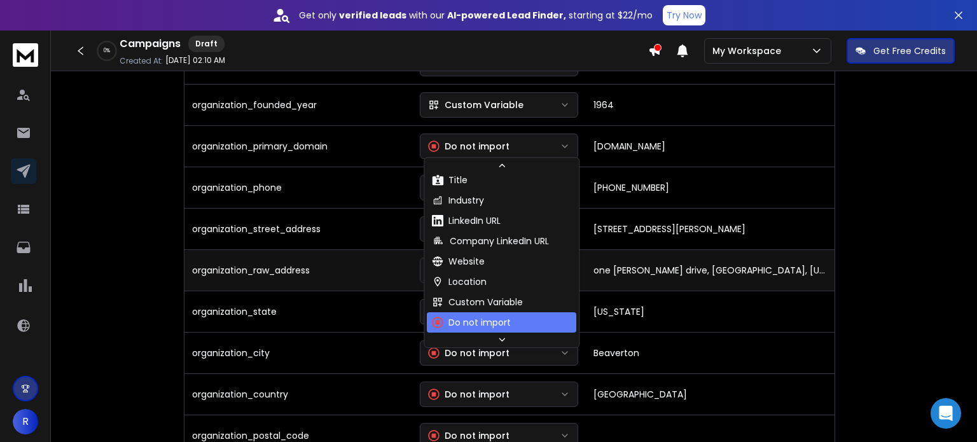
drag, startPoint x: 510, startPoint y: 304, endPoint x: 511, endPoint y: 266, distance: 38.2
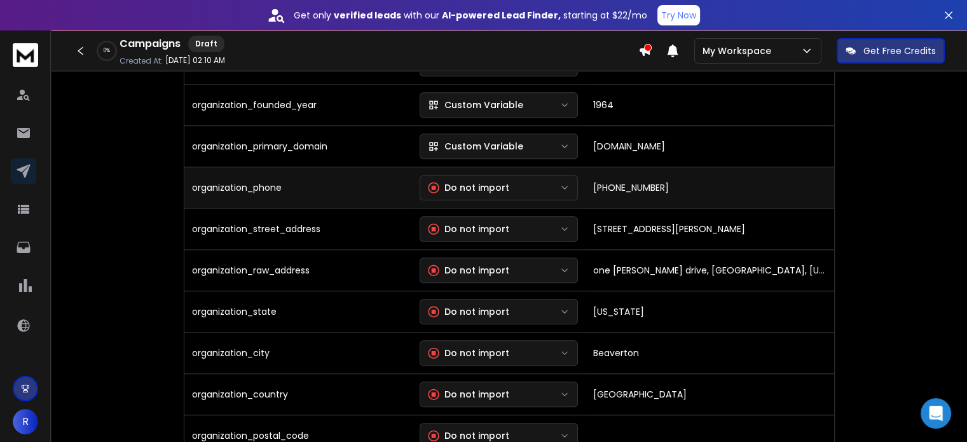
click at [511, 188] on button "Do not import" at bounding box center [499, 187] width 158 height 25
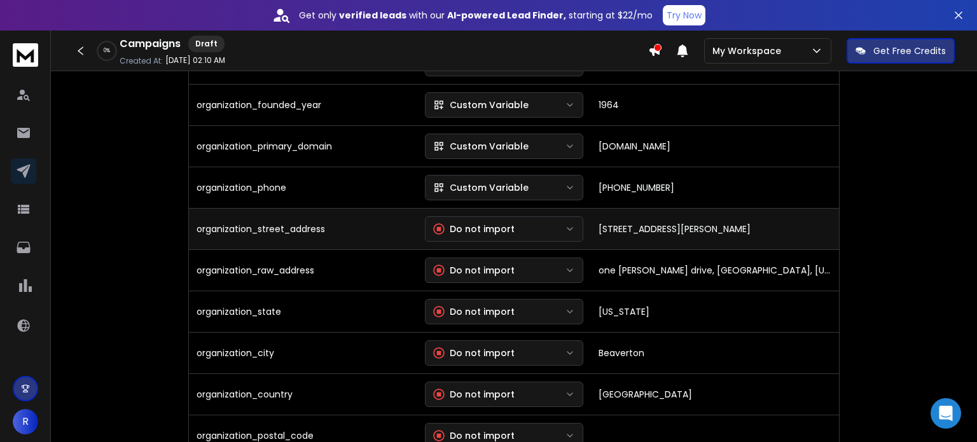
click at [495, 217] on button "Do not import" at bounding box center [504, 228] width 158 height 25
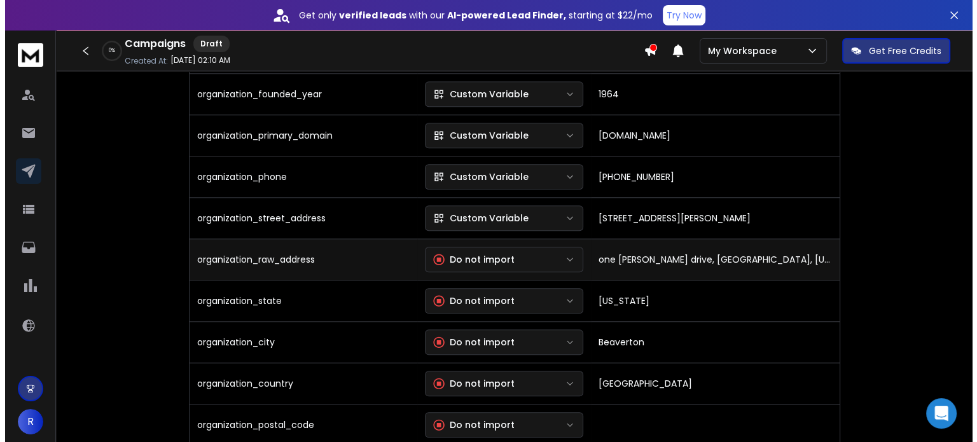
scroll to position [1399, 0]
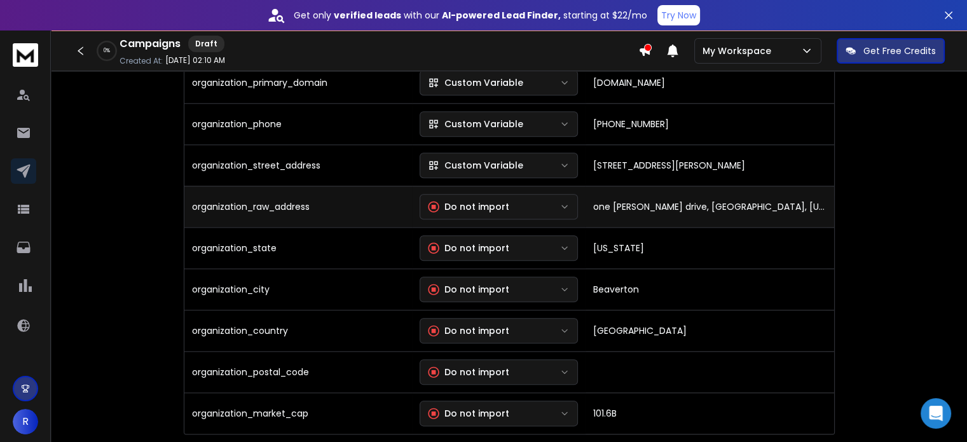
click at [521, 198] on button "Do not import" at bounding box center [499, 206] width 158 height 25
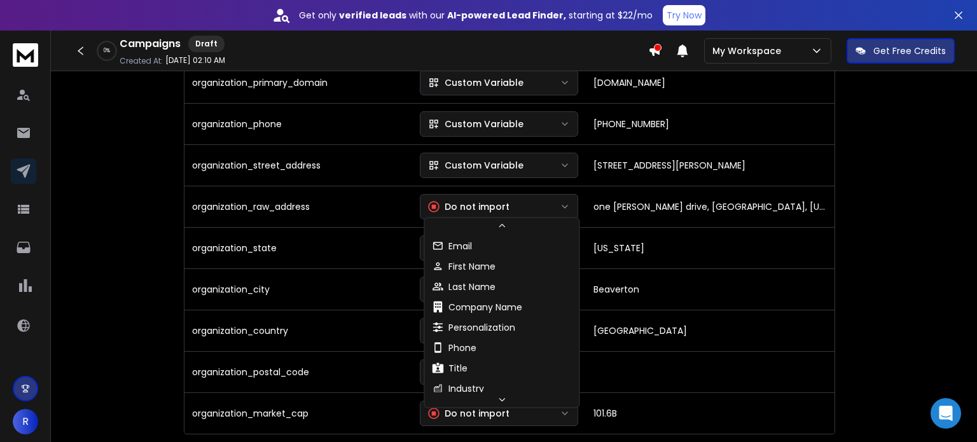
scroll to position [128, 0]
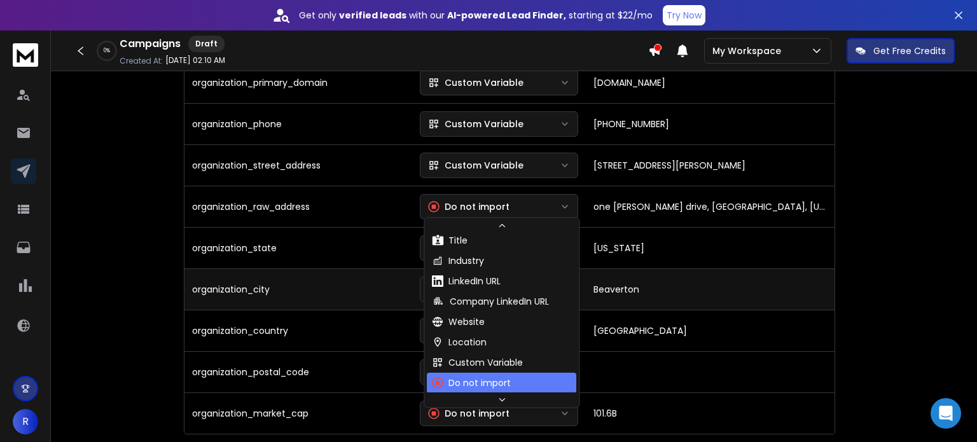
click at [703, 268] on td "Beaverton" at bounding box center [710, 288] width 248 height 41
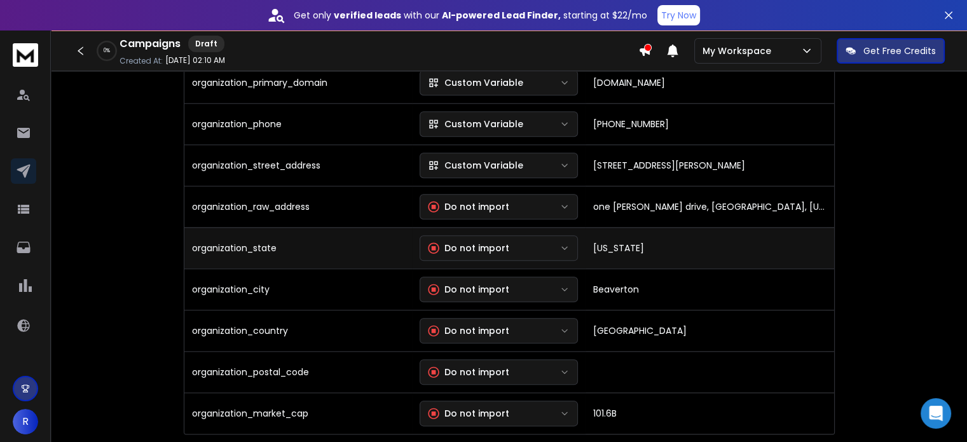
click at [492, 242] on div "Do not import" at bounding box center [468, 248] width 81 height 13
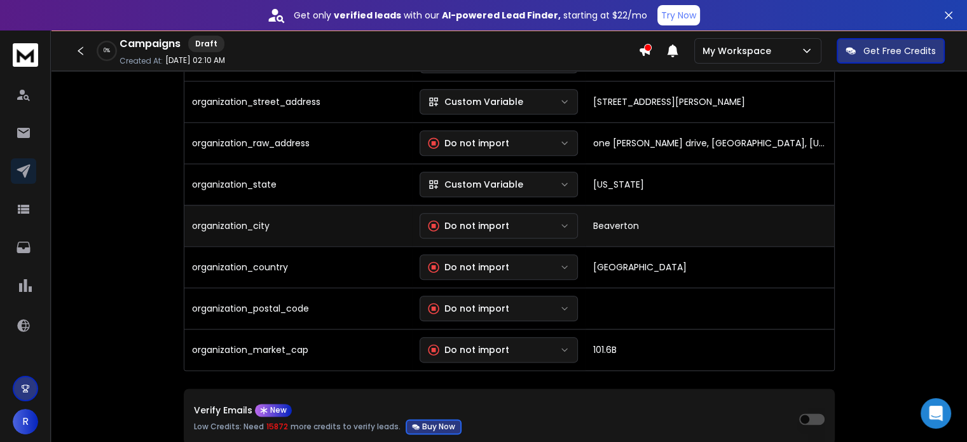
scroll to position [1582, 0]
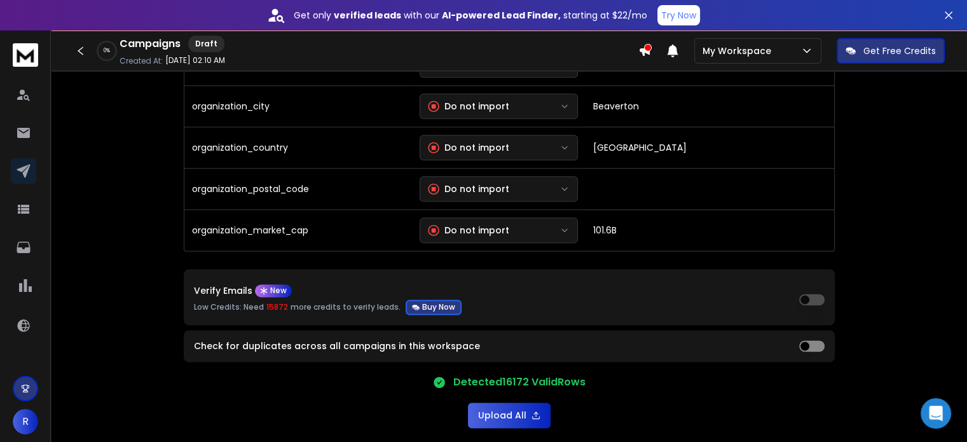
click at [490, 402] on button "Upload All" at bounding box center [509, 414] width 83 height 25
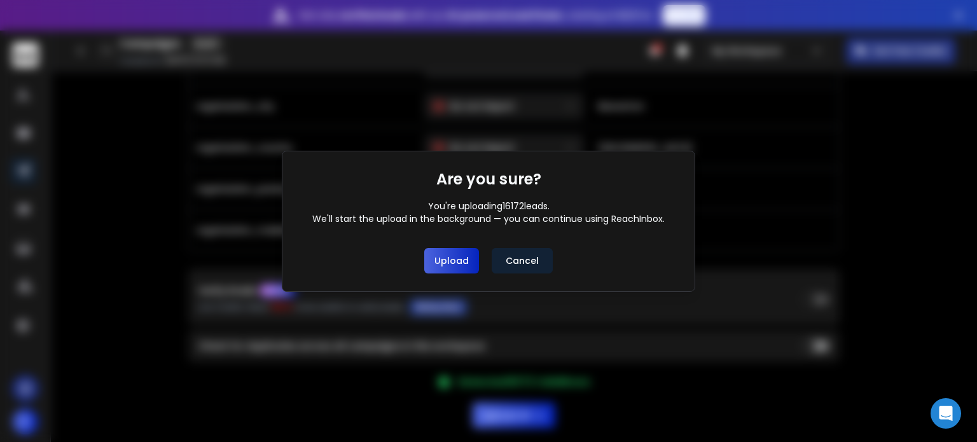
click at [460, 258] on button "Upload" at bounding box center [451, 260] width 55 height 25
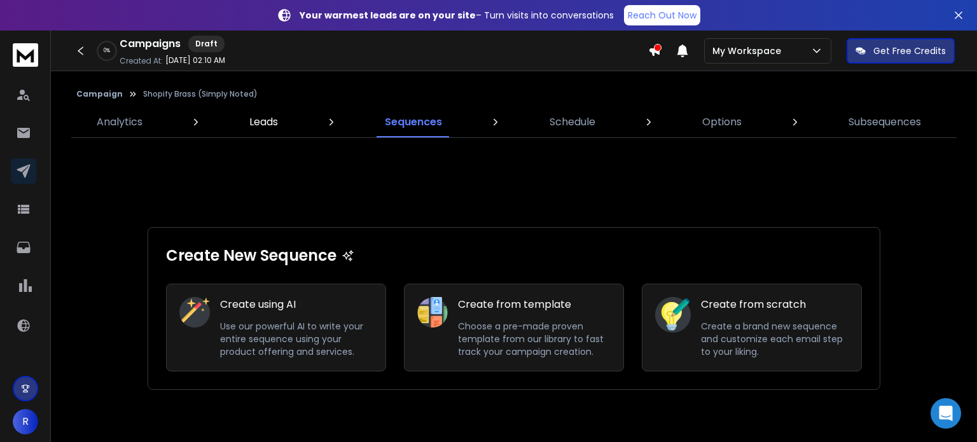
click at [249, 123] on p "Leads" at bounding box center [263, 121] width 29 height 15
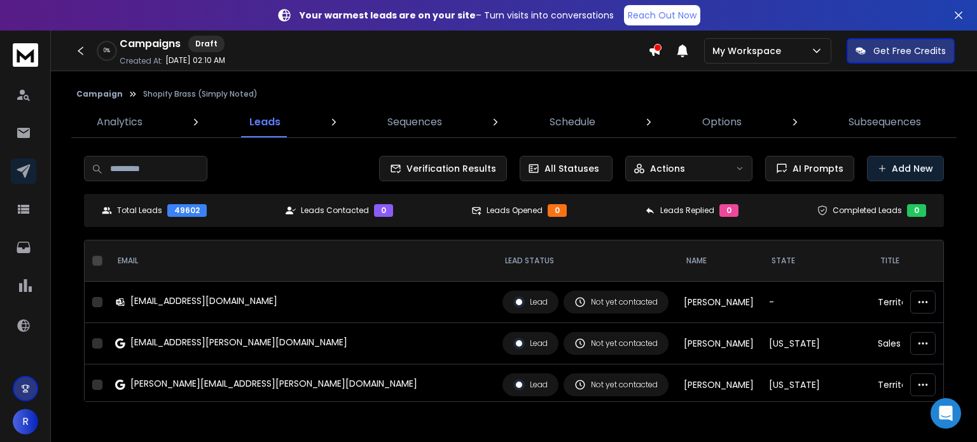
click at [906, 167] on button "Add New" at bounding box center [905, 168] width 77 height 25
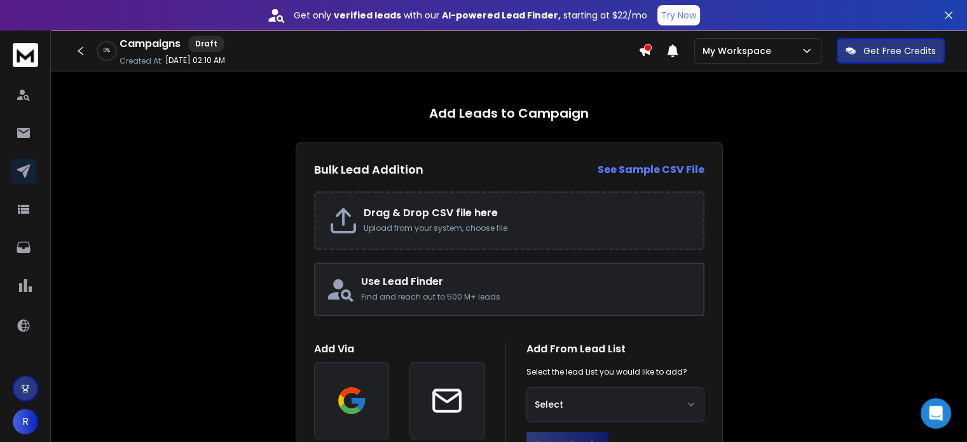
click at [453, 194] on div "Drag & Drop CSV file here Upload from your system, choose file" at bounding box center [509, 220] width 390 height 58
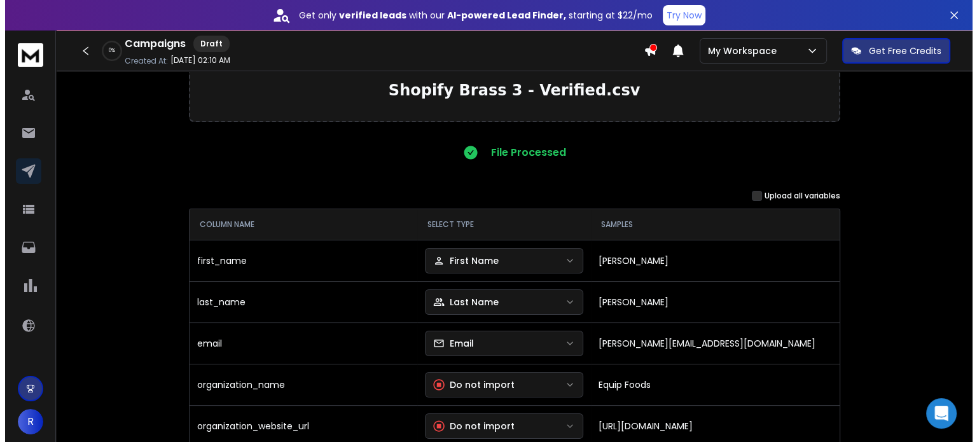
scroll to position [318, 0]
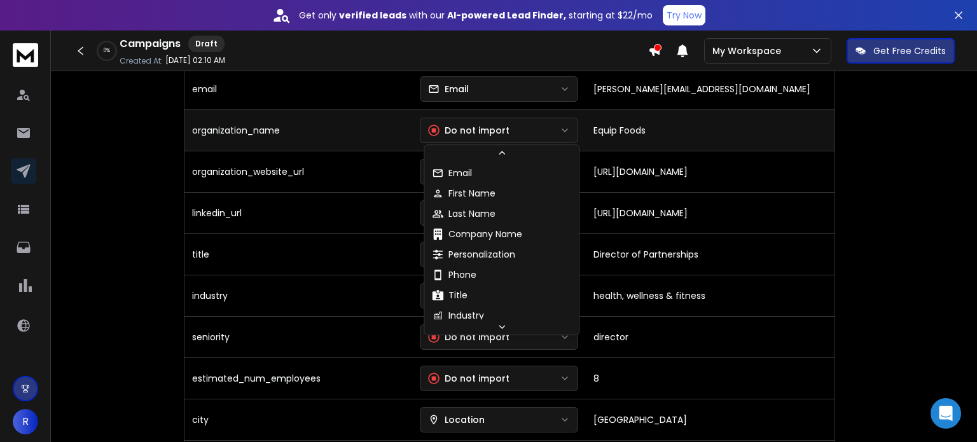
click at [513, 125] on button "Do not import" at bounding box center [499, 130] width 158 height 25
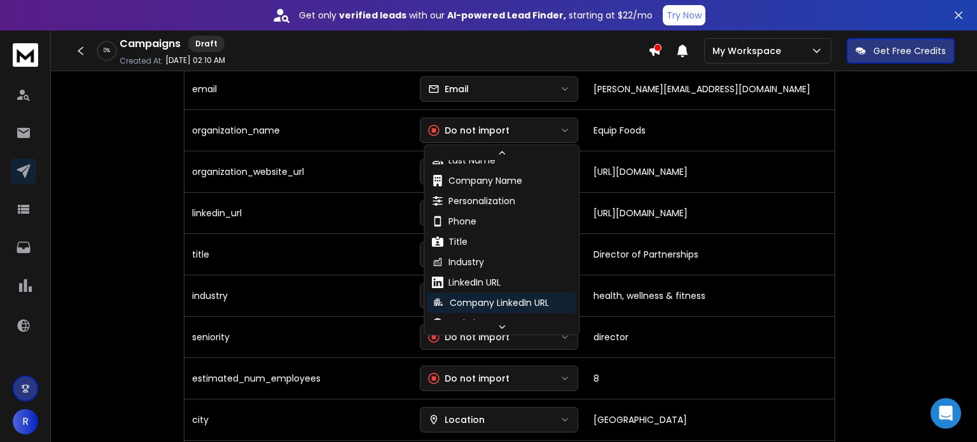
scroll to position [1, 0]
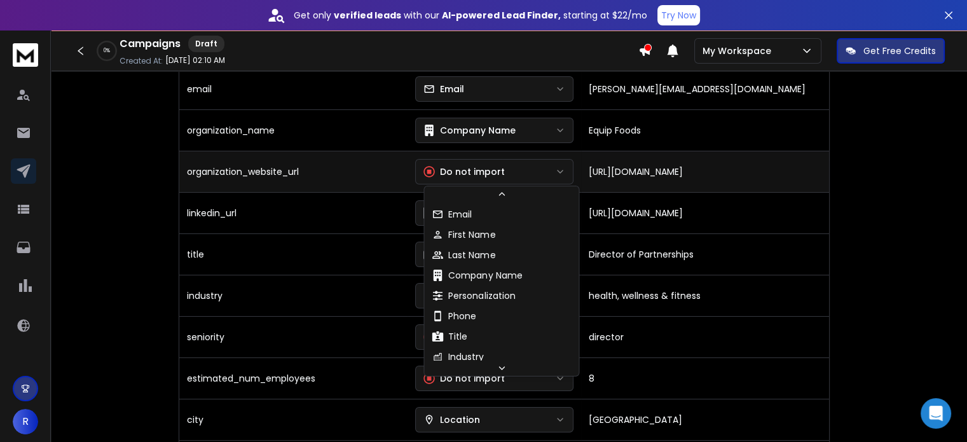
click at [505, 175] on div "Do not import" at bounding box center [463, 171] width 81 height 13
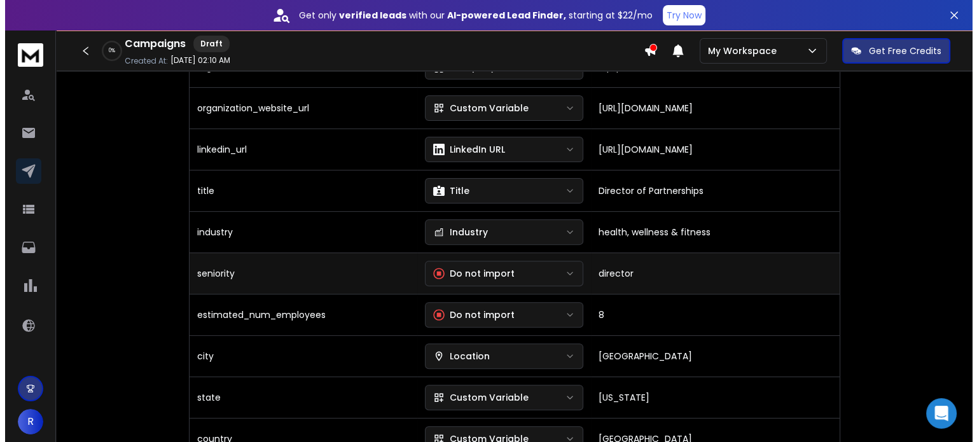
scroll to position [445, 0]
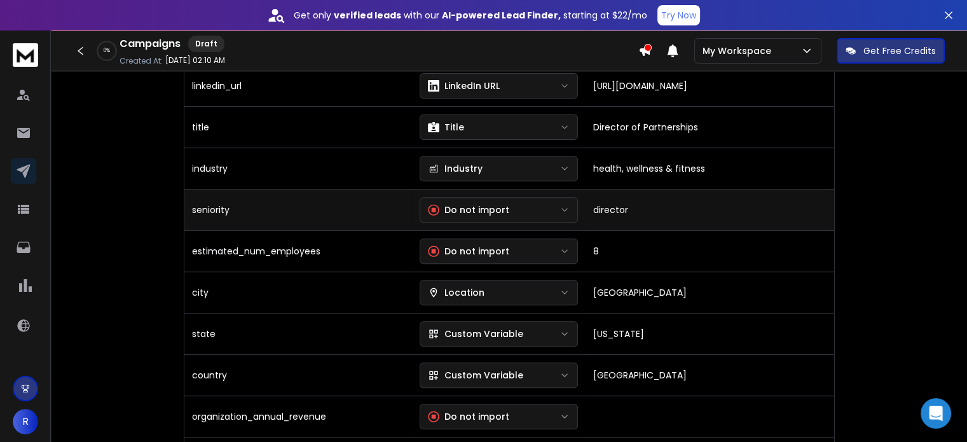
click at [506, 215] on button "Do not import" at bounding box center [499, 209] width 158 height 25
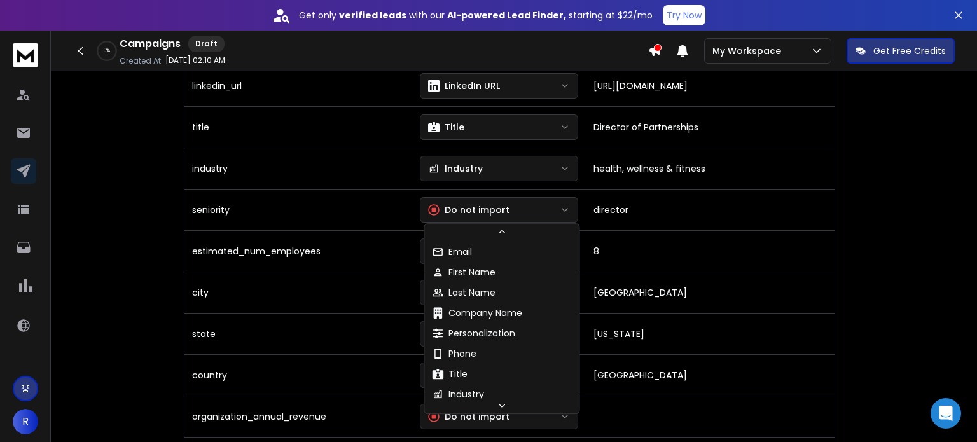
scroll to position [128, 0]
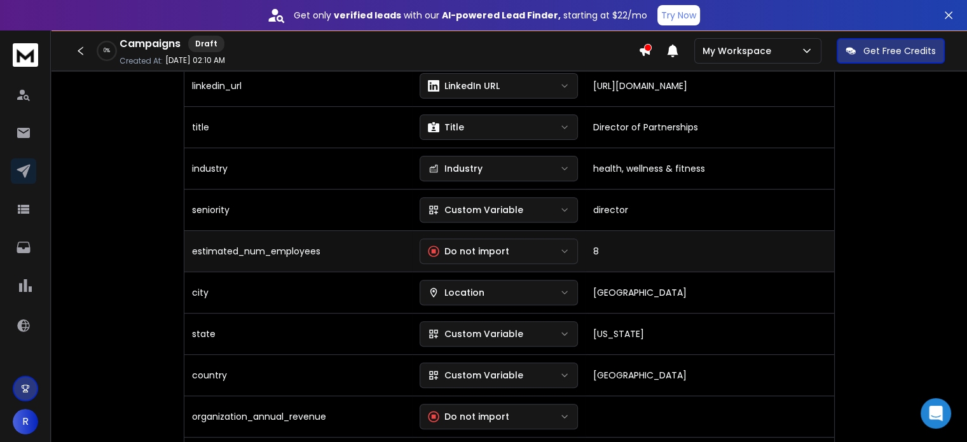
click at [516, 261] on td "Do not import" at bounding box center [499, 250] width 174 height 41
click at [514, 258] on button "Do not import" at bounding box center [499, 250] width 158 height 25
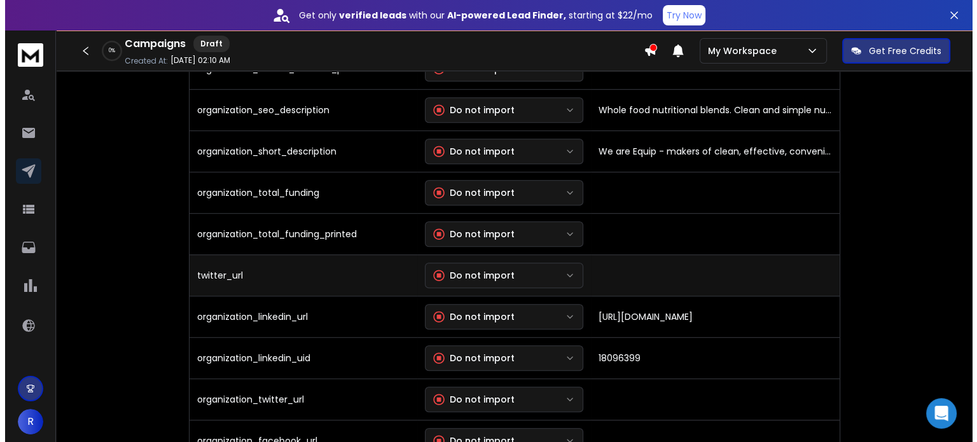
scroll to position [827, 0]
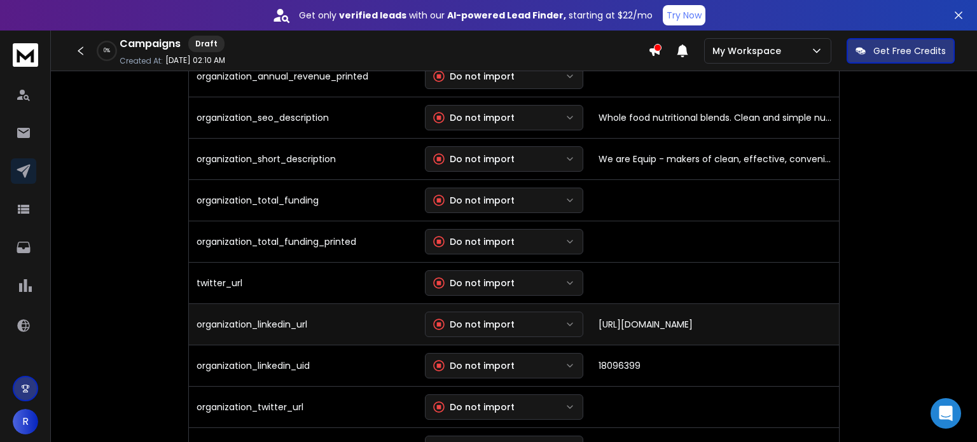
click at [506, 318] on div "Do not import" at bounding box center [473, 324] width 81 height 13
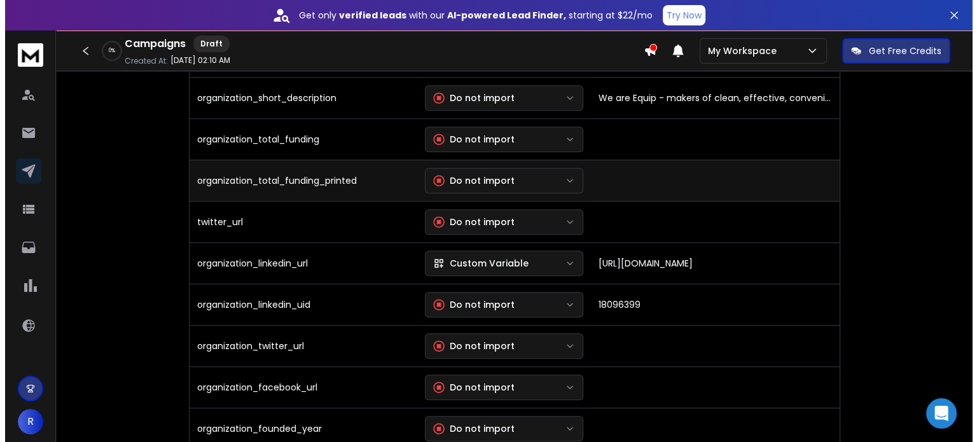
scroll to position [954, 0]
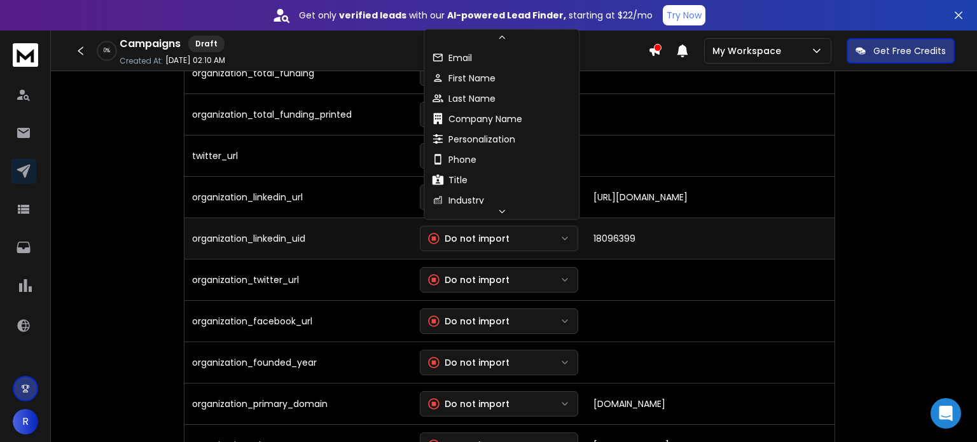
click at [515, 243] on button "Do not import" at bounding box center [499, 238] width 158 height 25
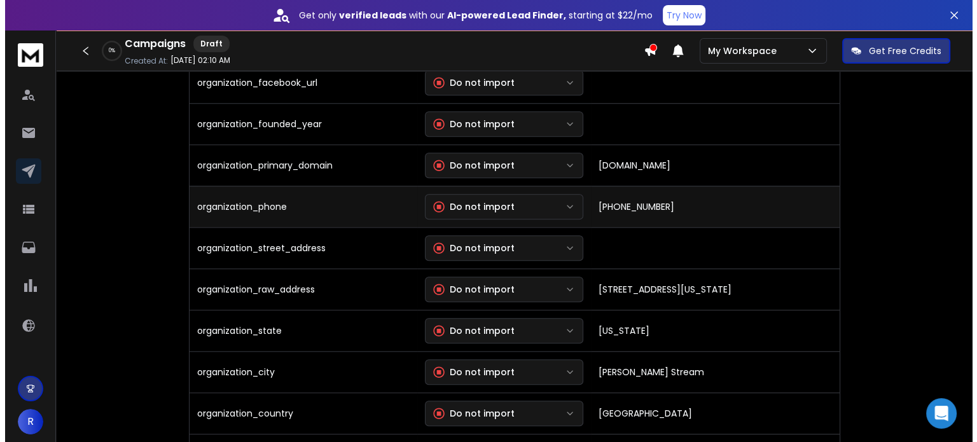
scroll to position [1208, 0]
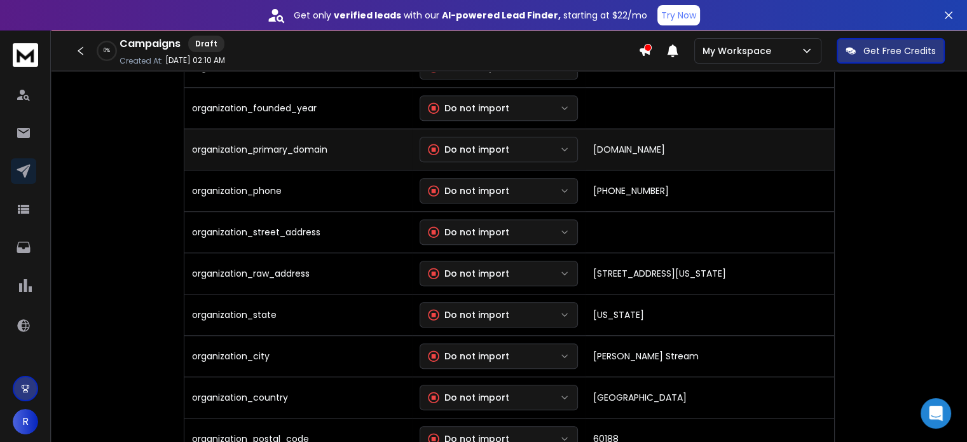
click at [513, 152] on button "Do not import" at bounding box center [499, 149] width 158 height 25
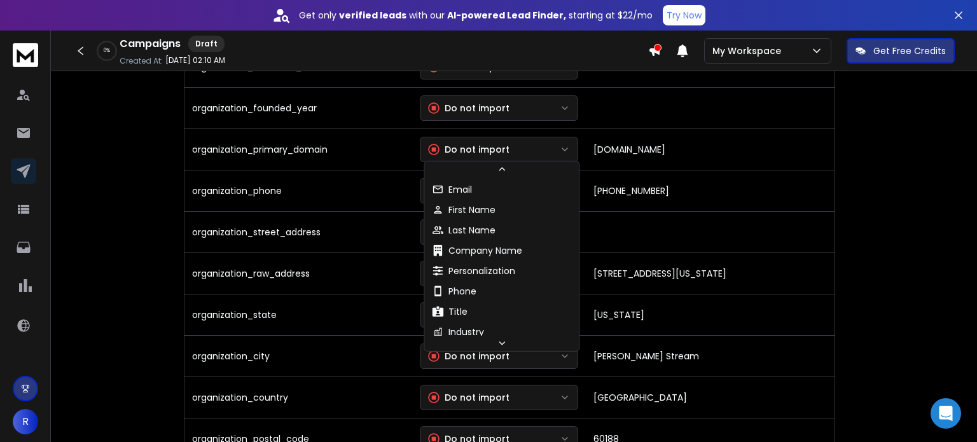
scroll to position [128, 0]
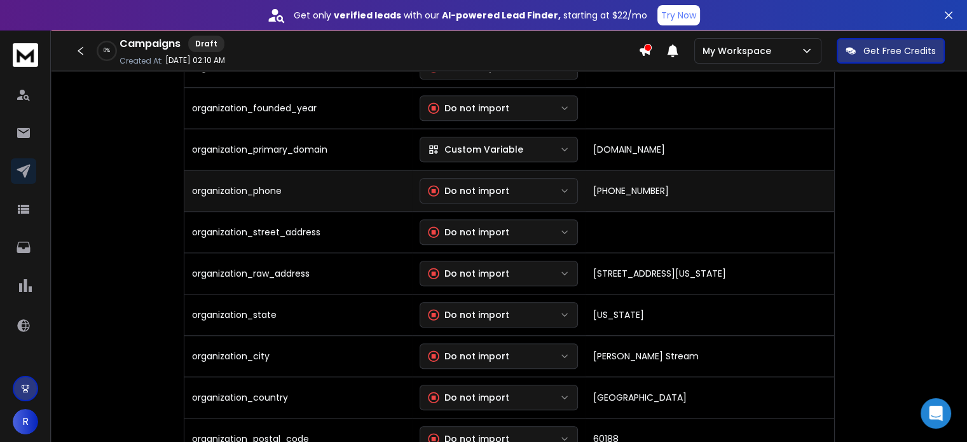
click at [480, 178] on button "Do not import" at bounding box center [499, 190] width 158 height 25
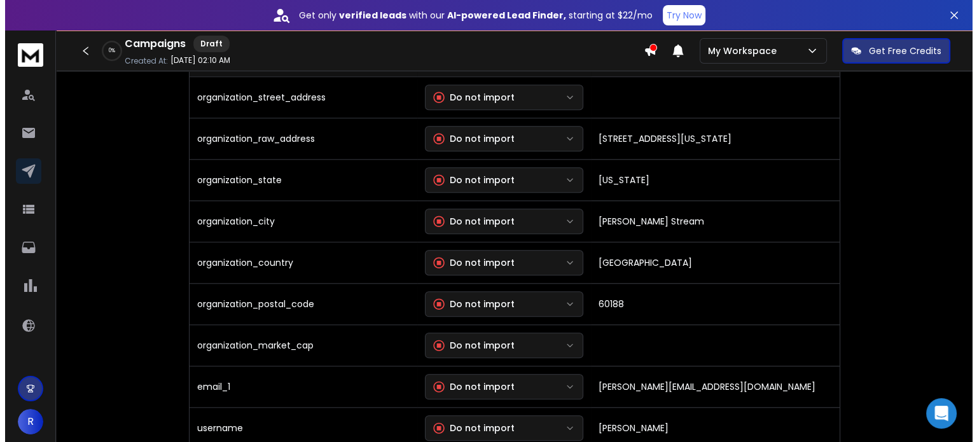
scroll to position [1399, 0]
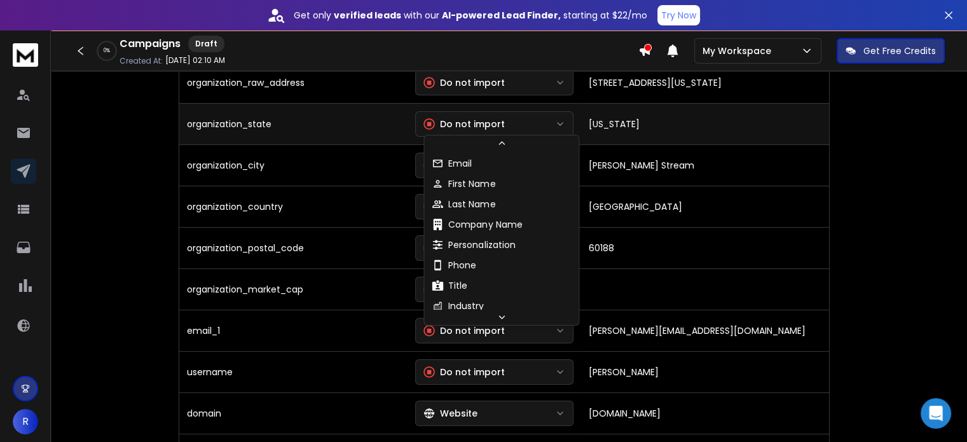
click at [492, 120] on div "Do not import" at bounding box center [463, 124] width 81 height 13
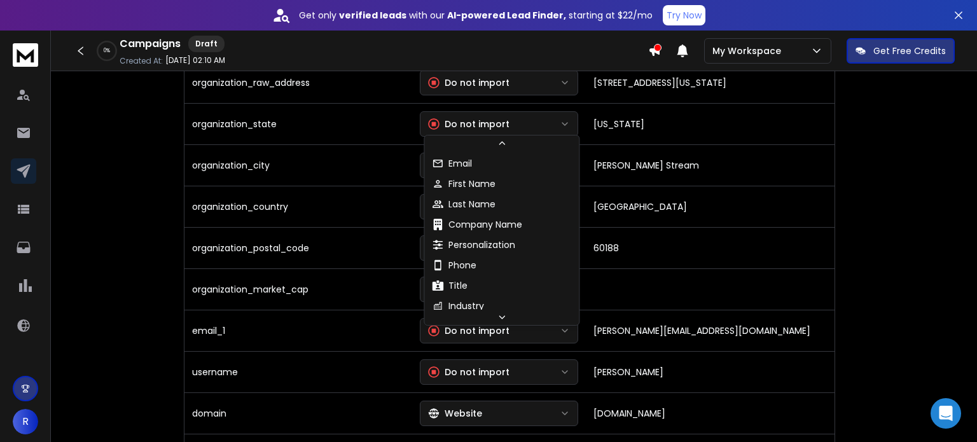
scroll to position [128, 0]
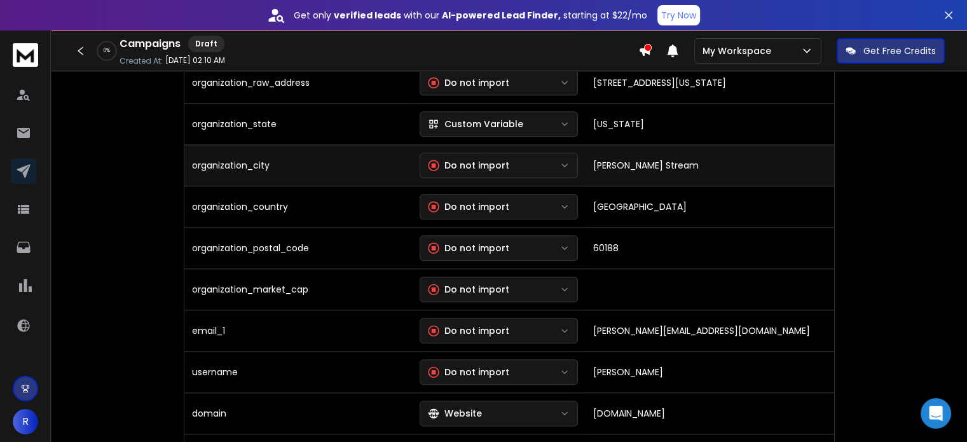
click at [514, 163] on button "Do not import" at bounding box center [499, 165] width 158 height 25
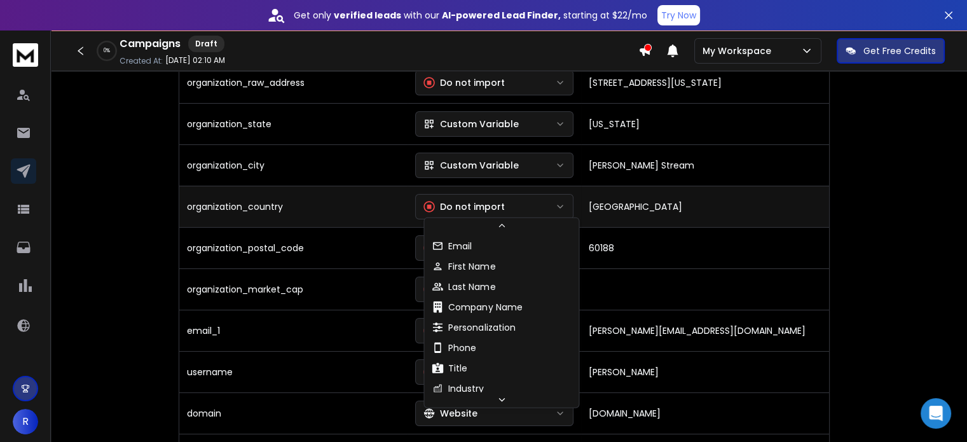
click at [495, 202] on div "Do not import" at bounding box center [463, 206] width 81 height 13
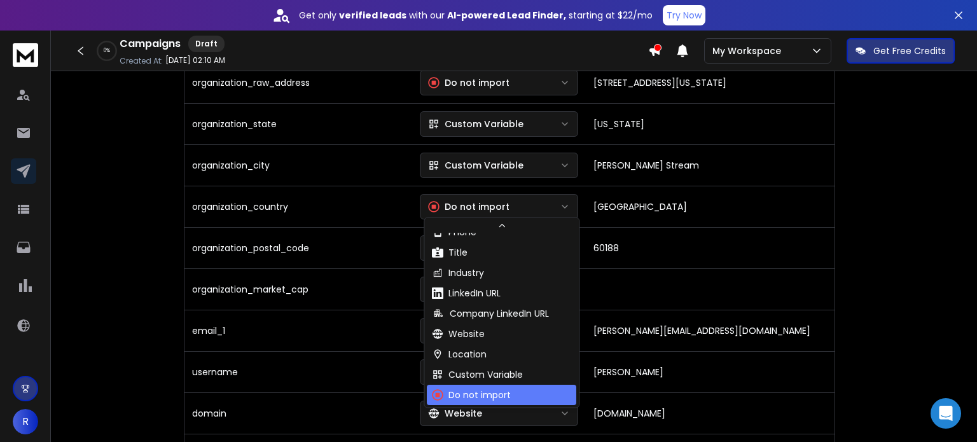
scroll to position [115, 0]
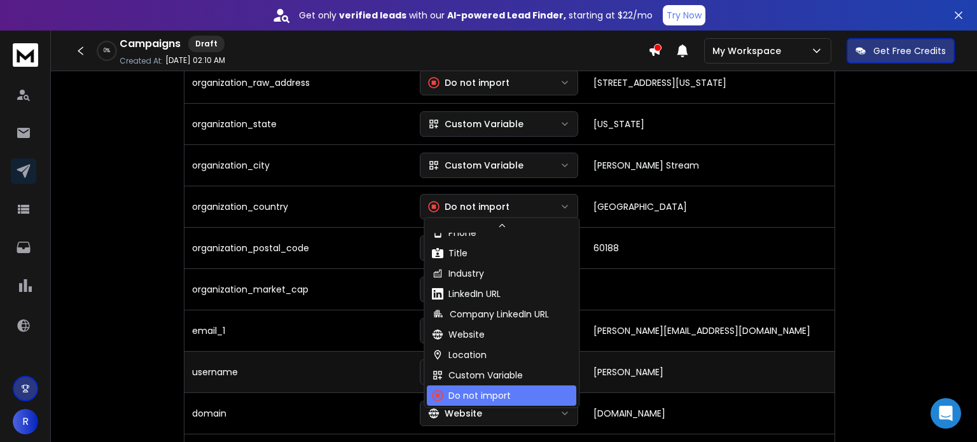
drag, startPoint x: 496, startPoint y: 376, endPoint x: 497, endPoint y: 368, distance: 8.4
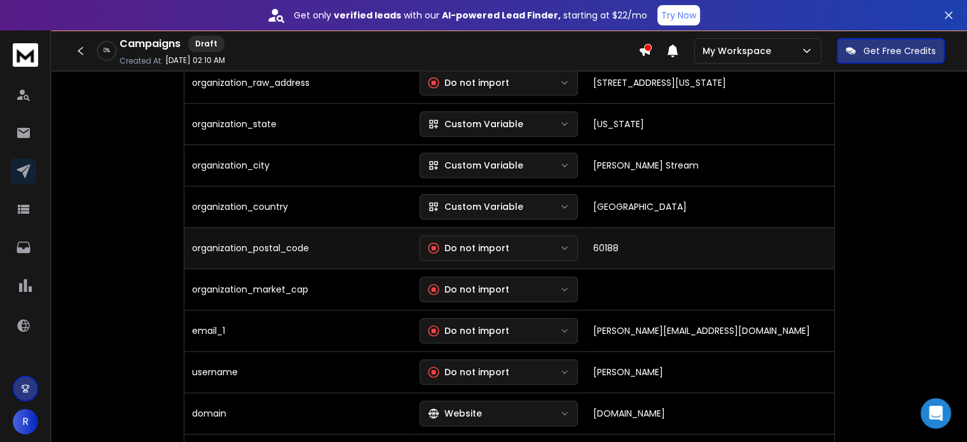
click at [483, 242] on div "Do not import" at bounding box center [468, 248] width 81 height 13
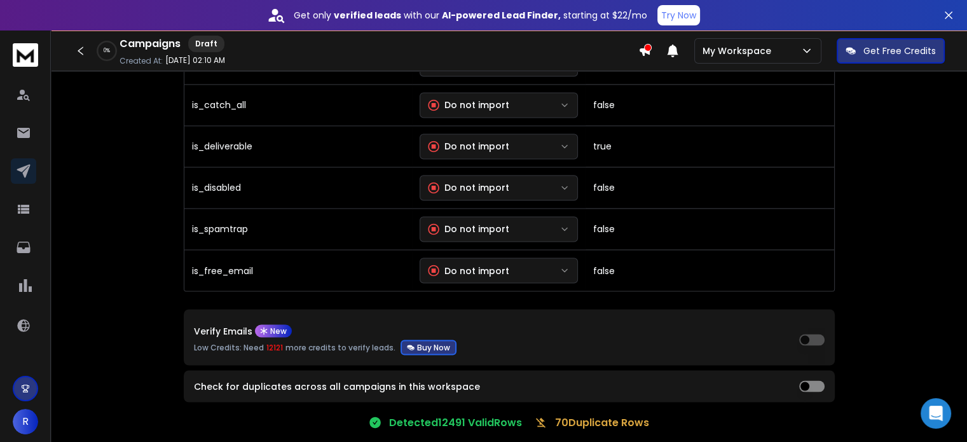
scroll to position [2200, 0]
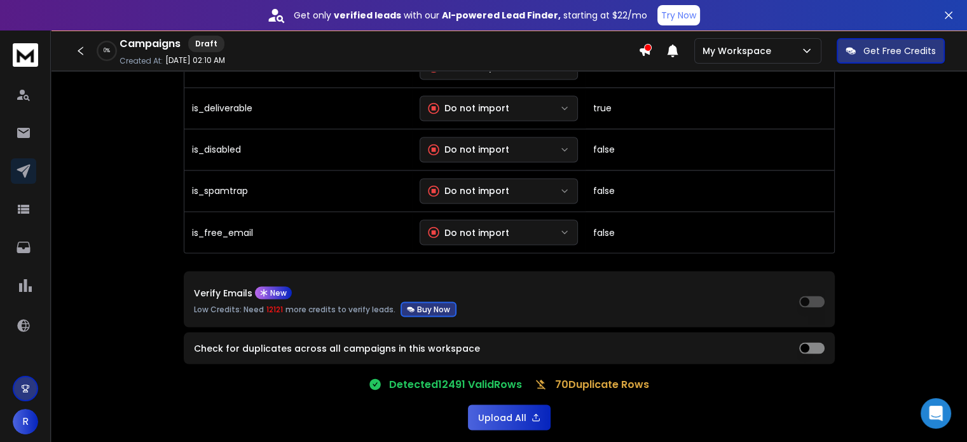
click at [515, 414] on button "Upload All" at bounding box center [509, 416] width 83 height 25
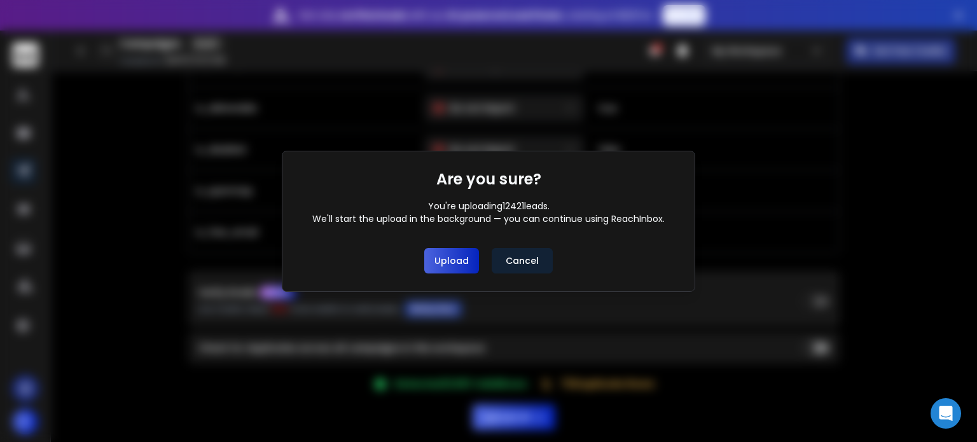
click at [450, 268] on button "Upload" at bounding box center [451, 260] width 55 height 25
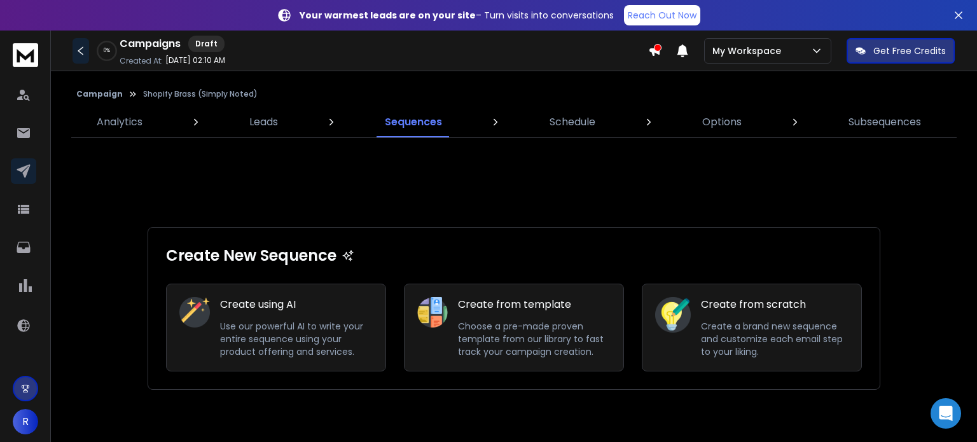
click at [76, 45] on icon at bounding box center [80, 50] width 11 height 11
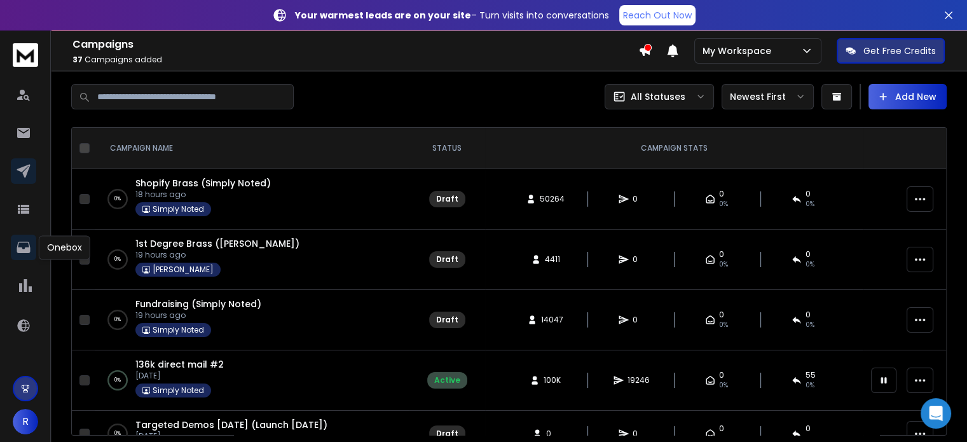
click at [17, 246] on icon at bounding box center [23, 247] width 15 height 15
